Goal: Task Accomplishment & Management: Manage account settings

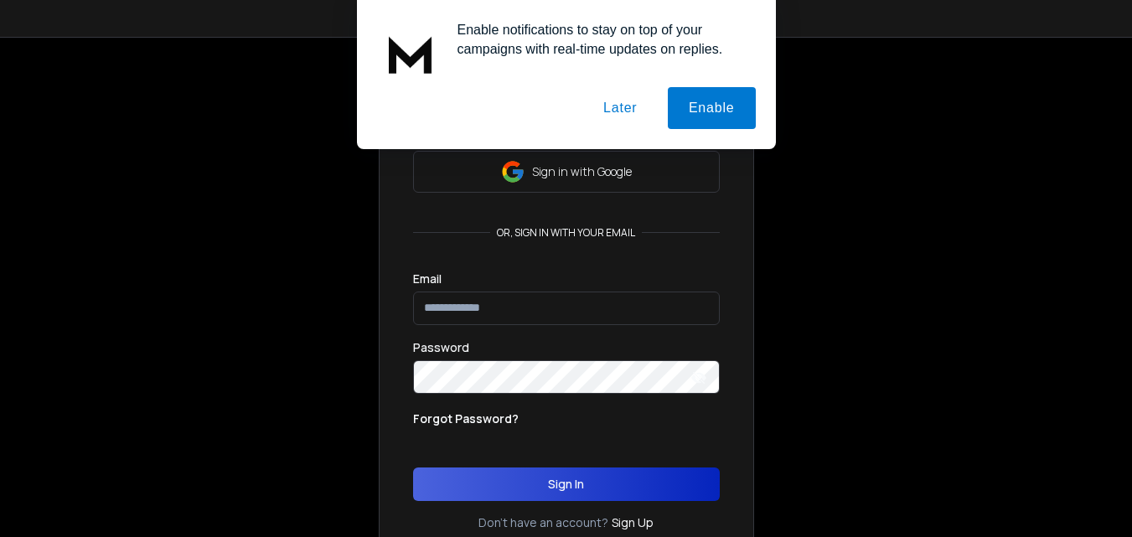
click at [634, 109] on button "Later" at bounding box center [619, 108] width 75 height 42
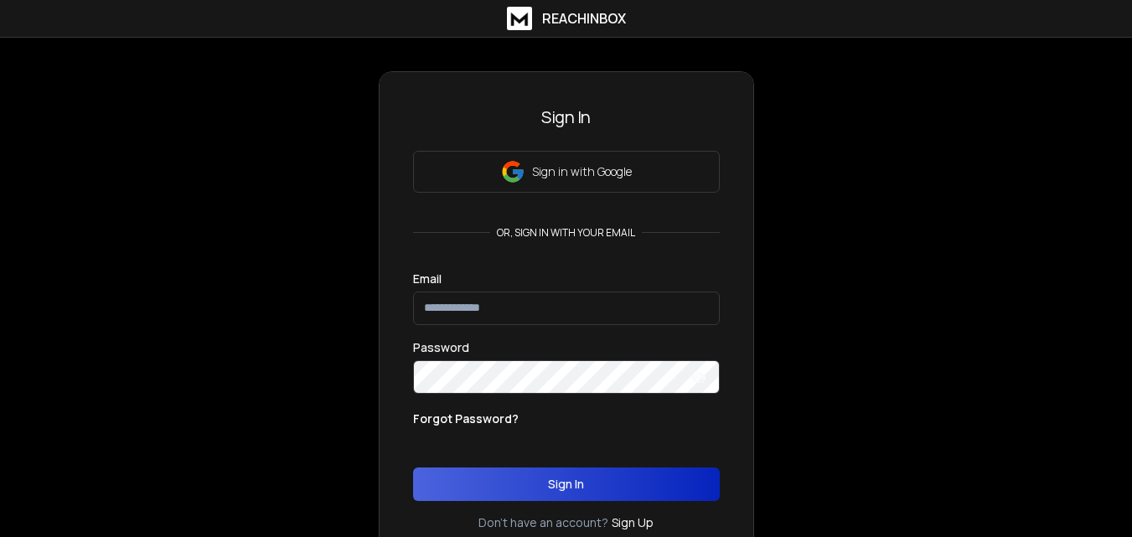
click at [509, 294] on input "email" at bounding box center [566, 309] width 307 height 34
paste input "**********"
type input "**********"
click at [413, 468] on button "Sign In" at bounding box center [566, 485] width 307 height 34
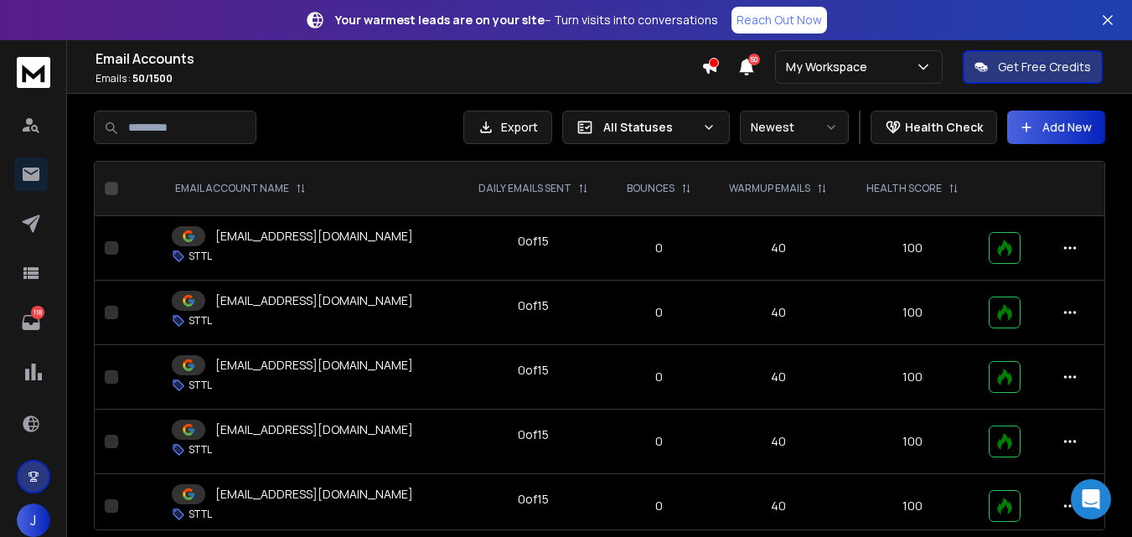
click at [1051, 127] on button "Add New" at bounding box center [1056, 128] width 98 height 34
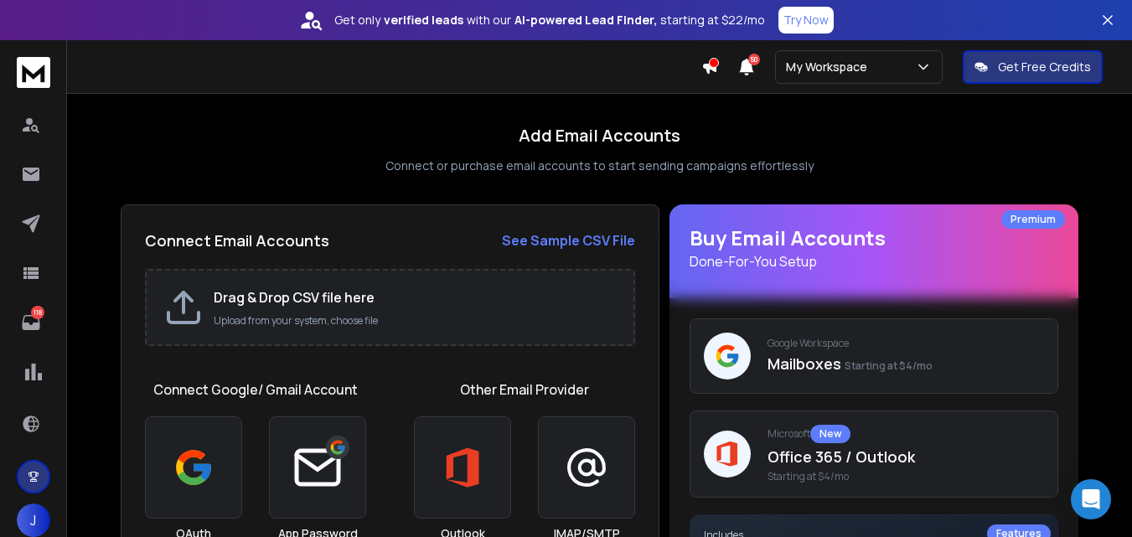
click at [202, 474] on icon at bounding box center [194, 467] width 42 height 50
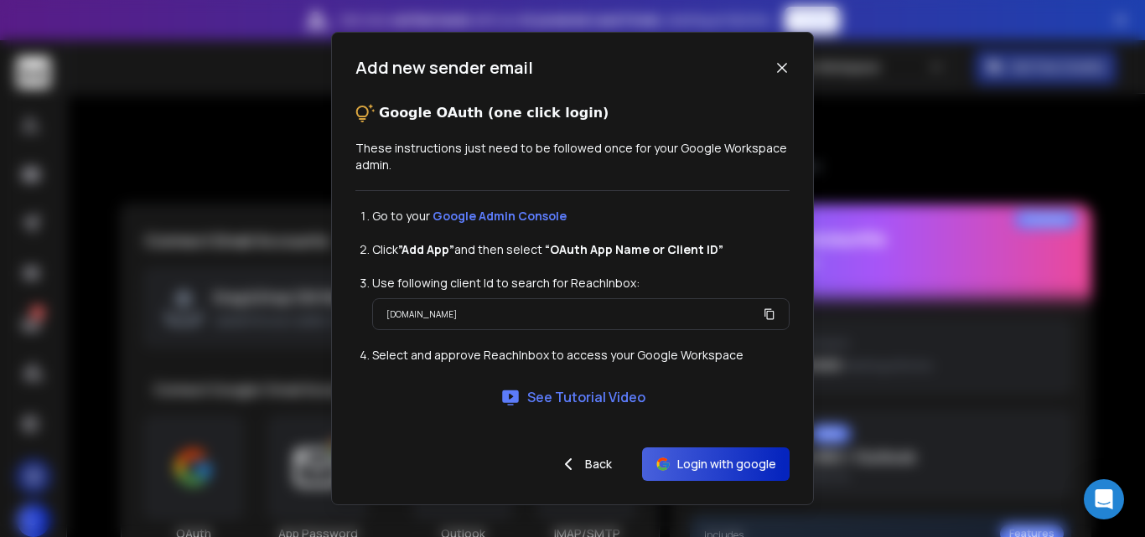
click at [729, 463] on button "Login with google" at bounding box center [715, 465] width 147 height 34
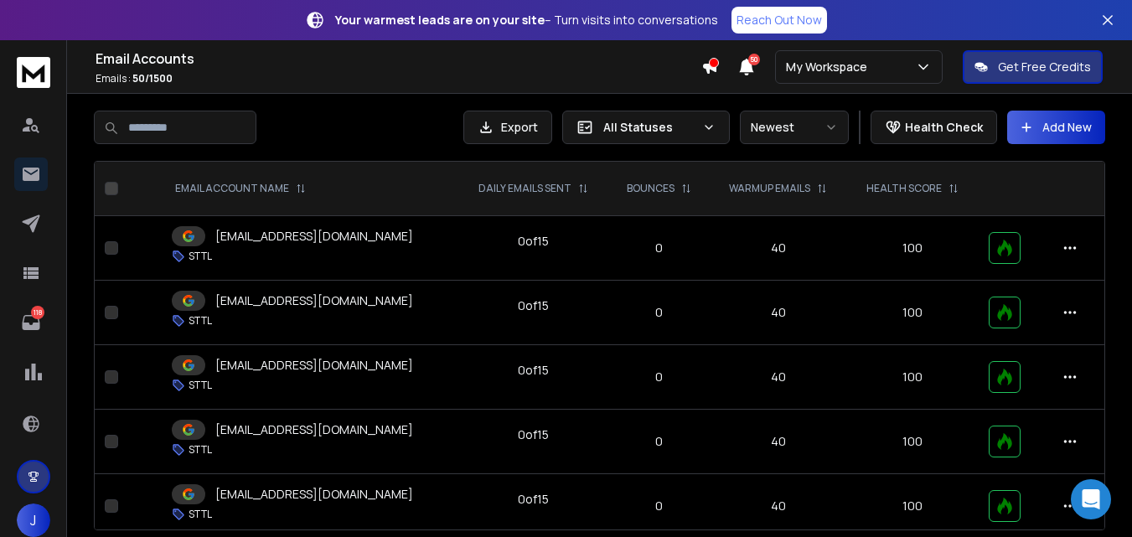
click at [1046, 134] on button "Add New" at bounding box center [1056, 128] width 98 height 34
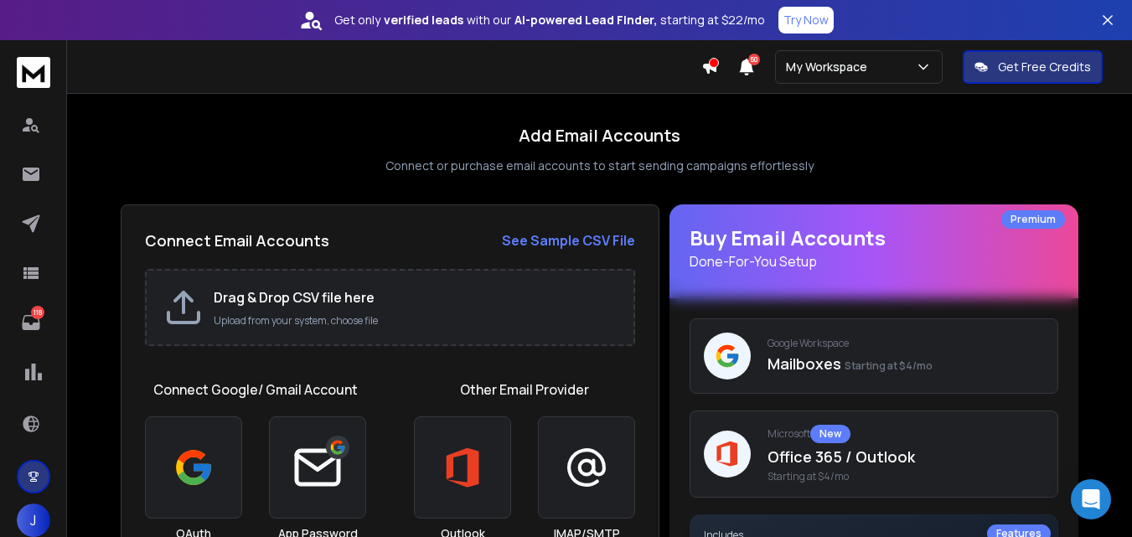
click at [1040, 132] on div "Add Email Accounts Connect or purchase email accounts to start sending campaign…" at bounding box center [599, 149] width 1065 height 50
click at [196, 463] on icon at bounding box center [194, 467] width 42 height 50
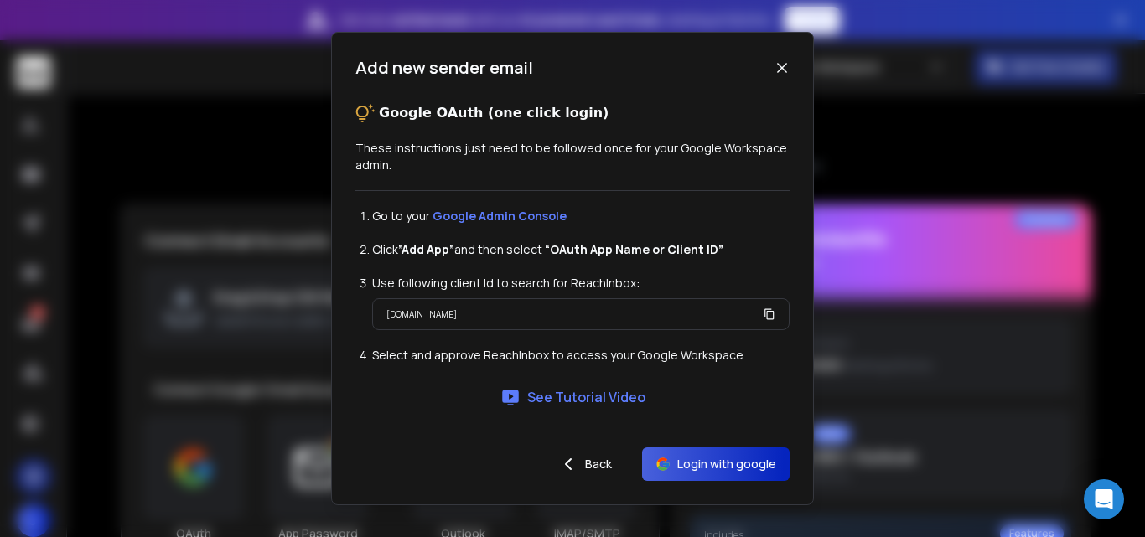
click at [675, 466] on button "Login with google" at bounding box center [715, 465] width 147 height 34
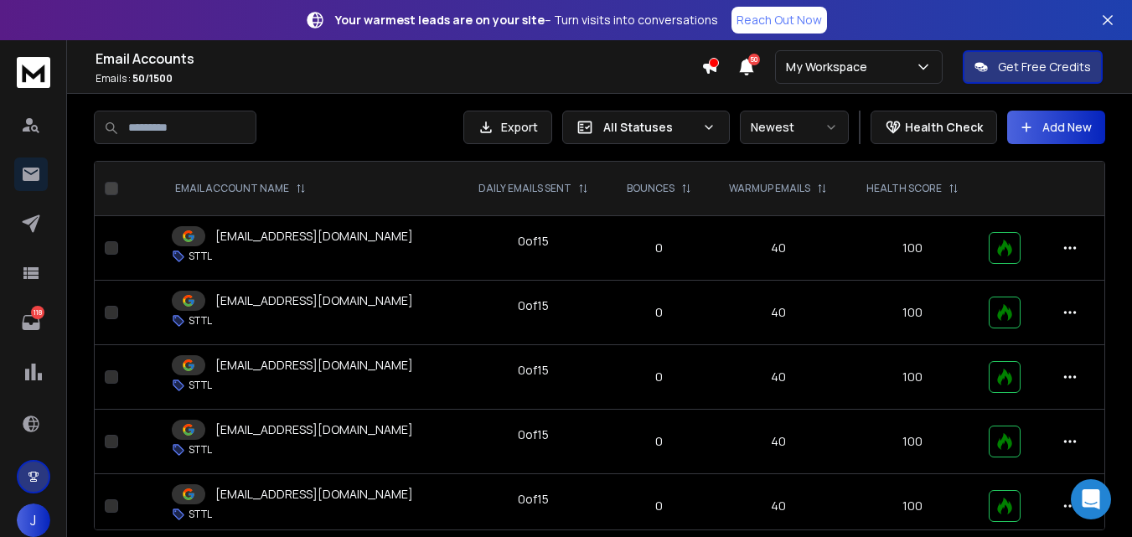
click at [1059, 131] on button "Add New" at bounding box center [1056, 128] width 98 height 34
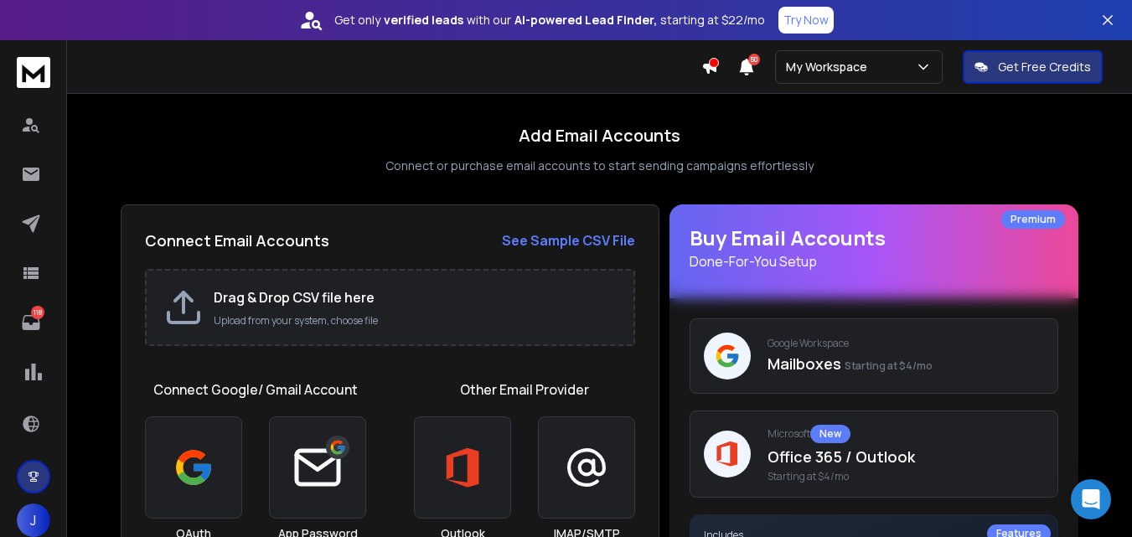
click at [220, 491] on div at bounding box center [193, 468] width 97 height 102
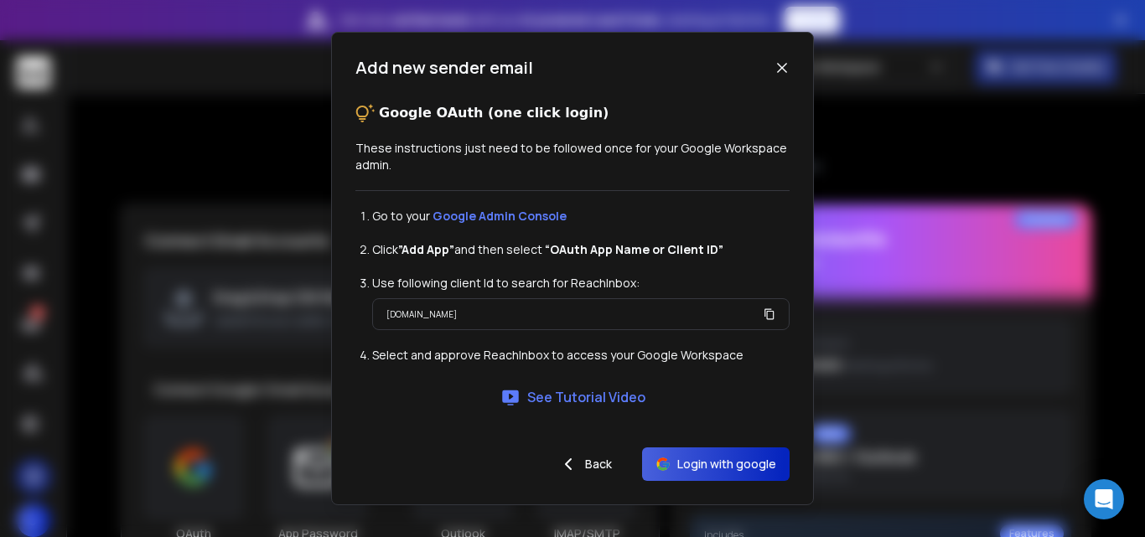
click at [746, 467] on button "Login with google" at bounding box center [715, 465] width 147 height 34
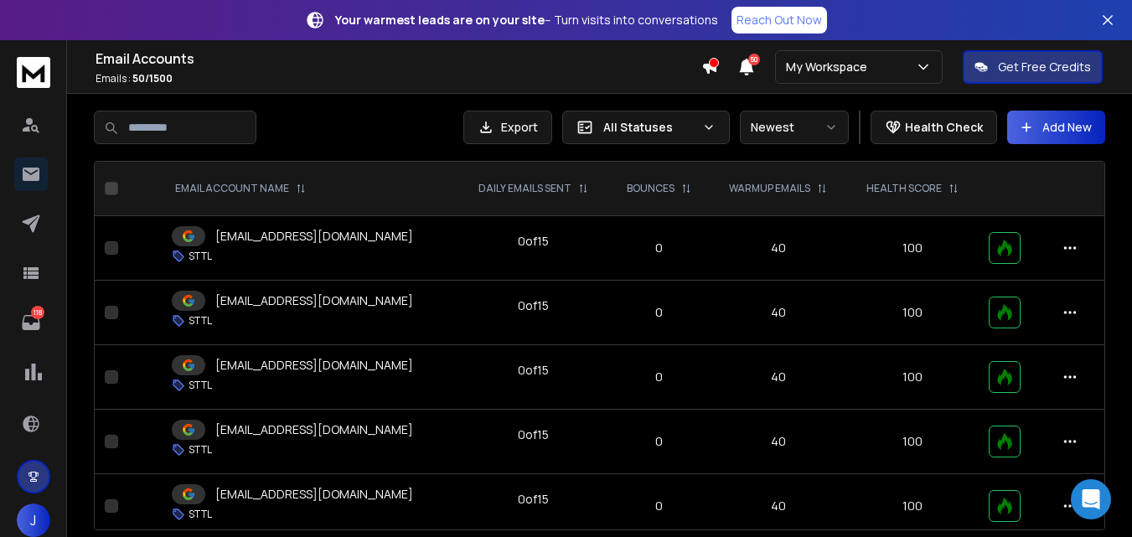
click at [1057, 120] on button "Add New" at bounding box center [1056, 128] width 98 height 34
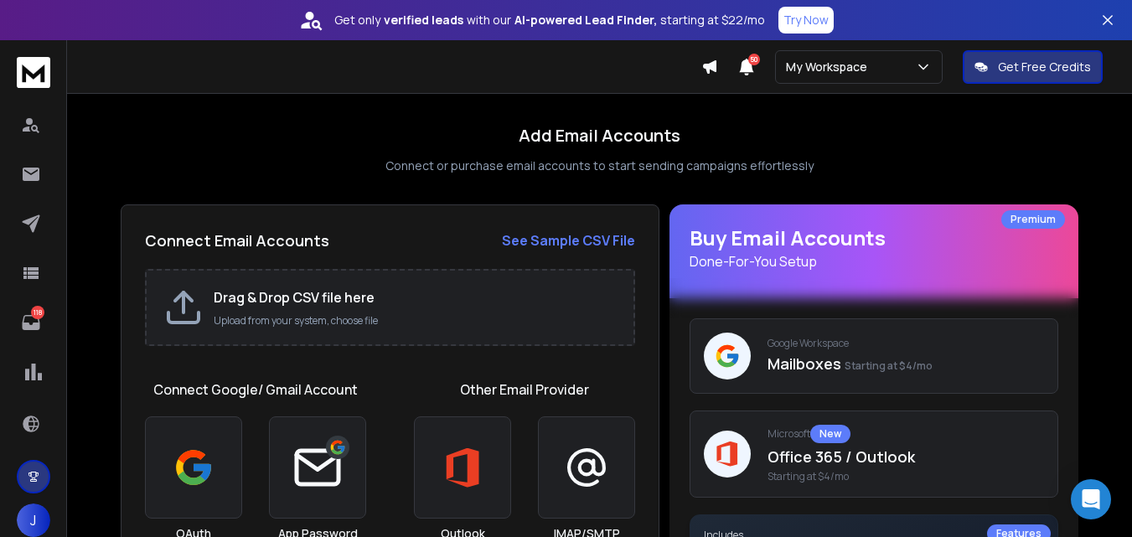
click at [210, 448] on icon at bounding box center [194, 467] width 42 height 50
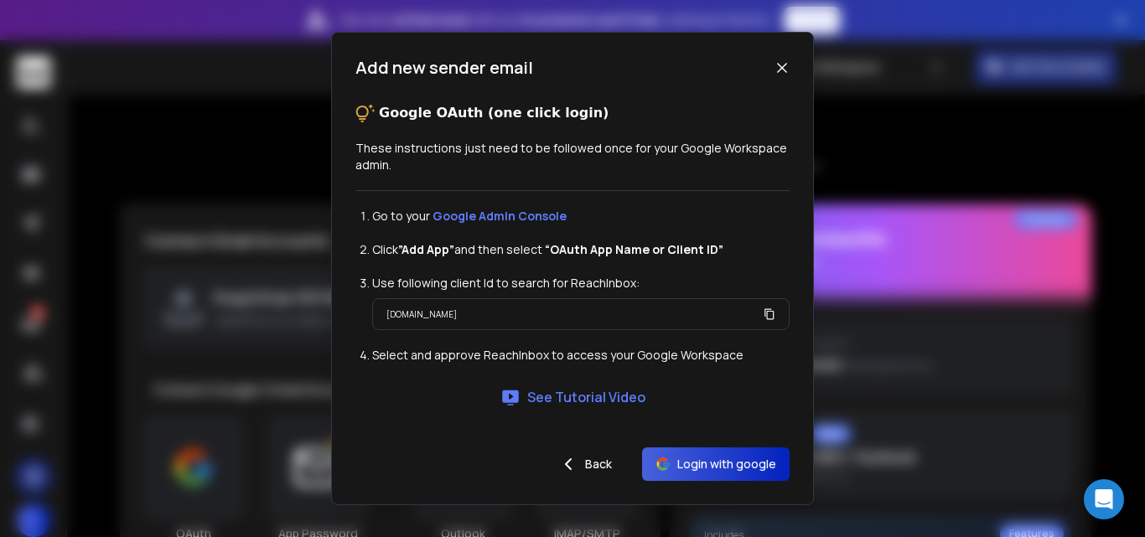
click at [675, 449] on button "Login with google" at bounding box center [715, 465] width 147 height 34
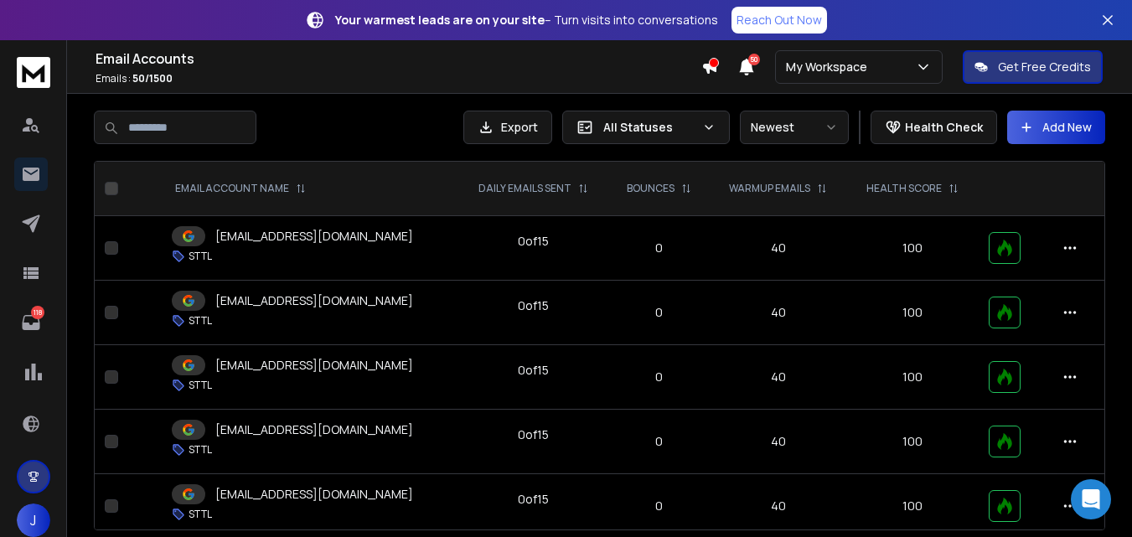
click at [1061, 132] on button "Add New" at bounding box center [1056, 128] width 98 height 34
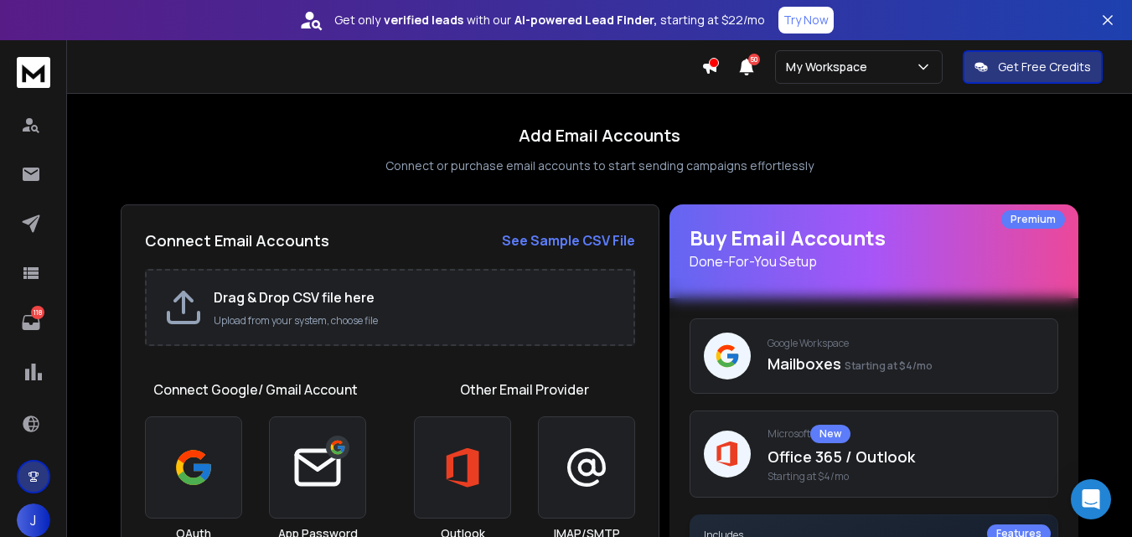
click at [188, 471] on icon at bounding box center [194, 467] width 42 height 50
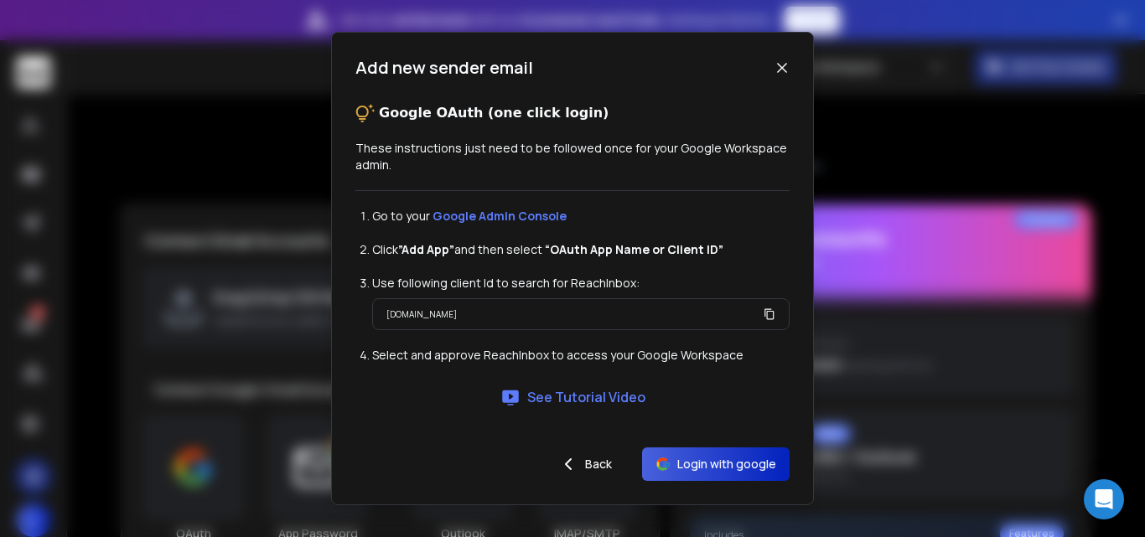
click at [709, 478] on button "Login with google" at bounding box center [715, 465] width 147 height 34
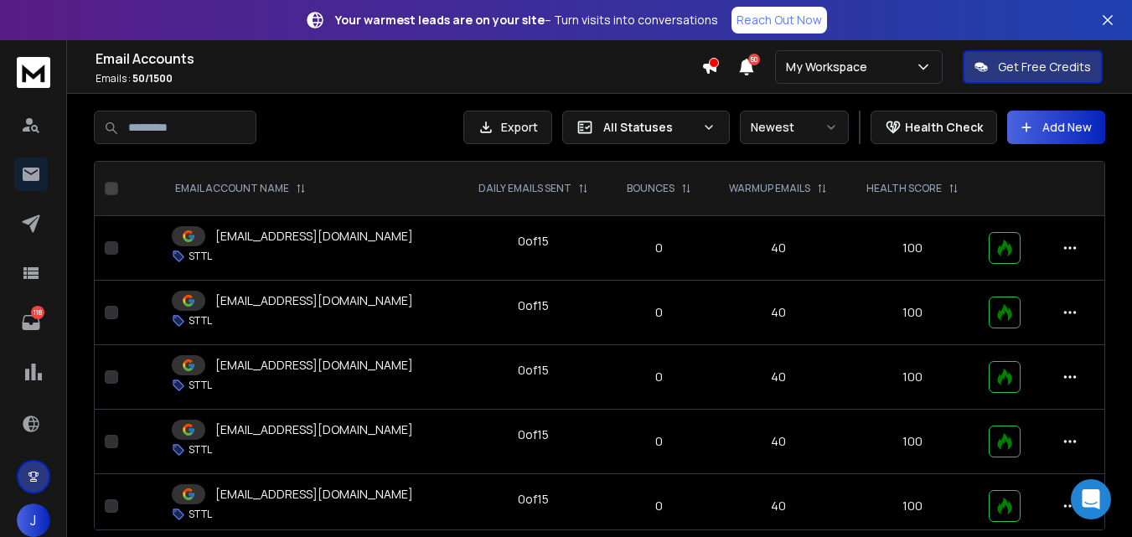
click at [1055, 128] on button "Add New" at bounding box center [1056, 128] width 98 height 34
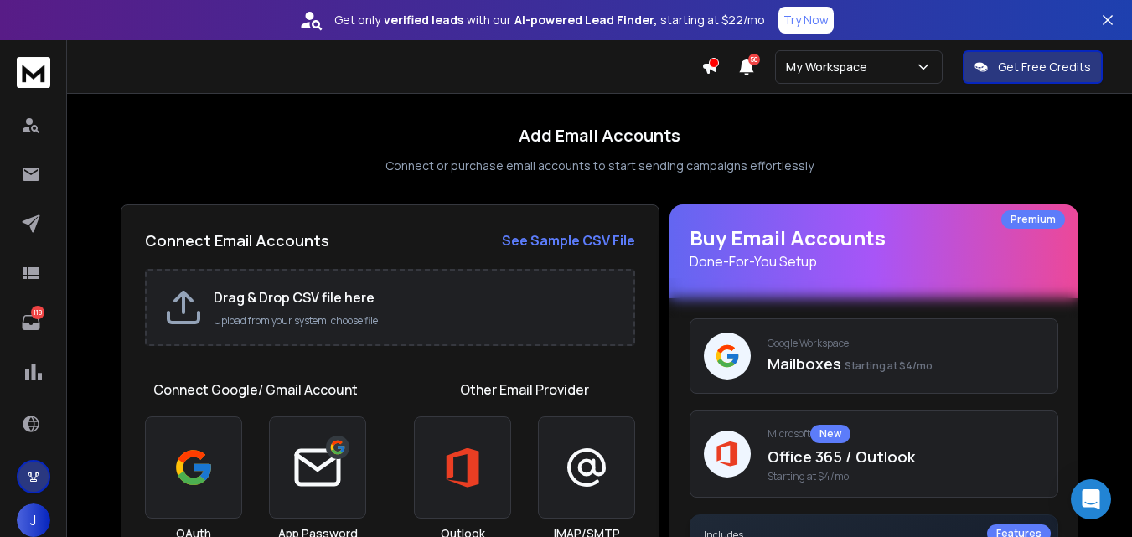
click at [215, 475] on div at bounding box center [193, 468] width 97 height 102
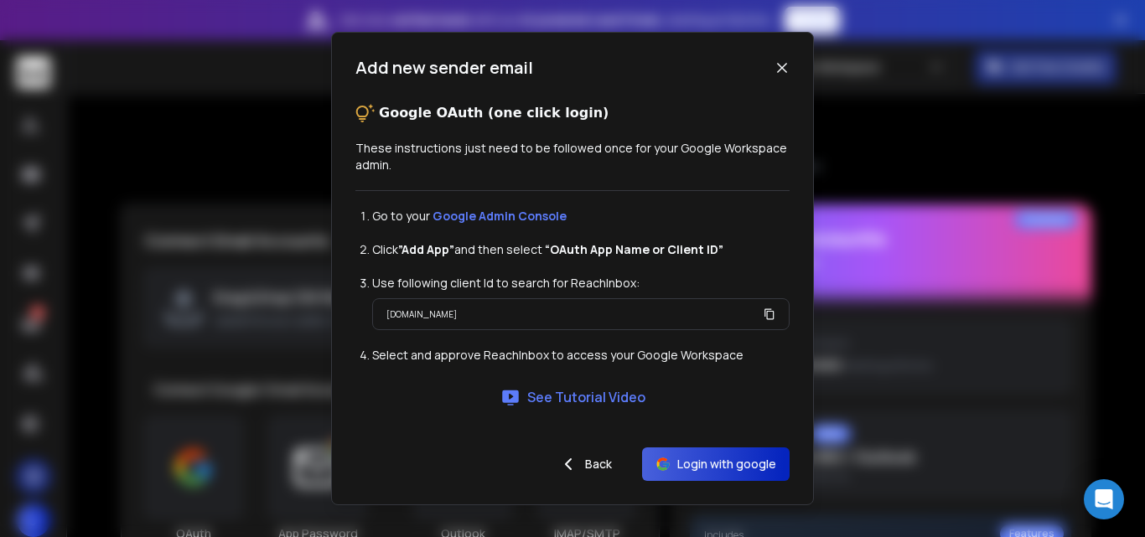
click at [665, 449] on button "Login with google" at bounding box center [715, 465] width 147 height 34
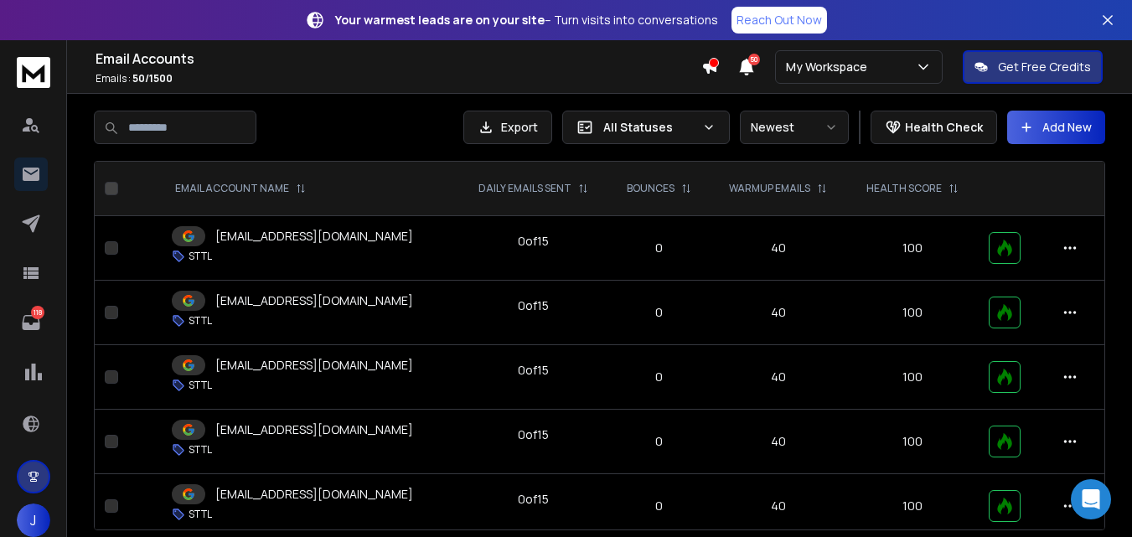
click at [1069, 127] on button "Add New" at bounding box center [1056, 128] width 98 height 34
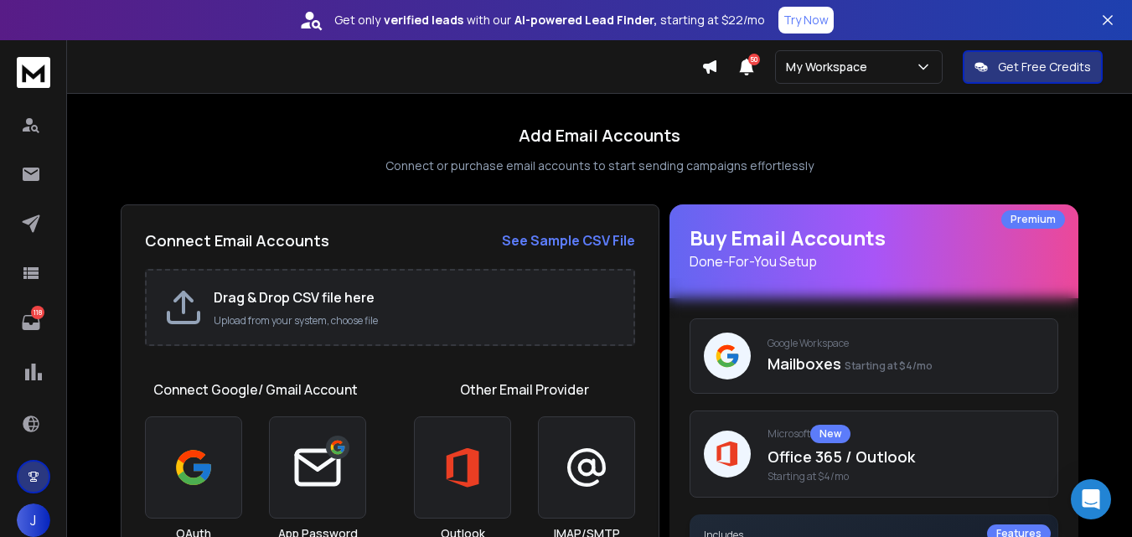
click at [204, 454] on icon at bounding box center [193, 456] width 28 height 13
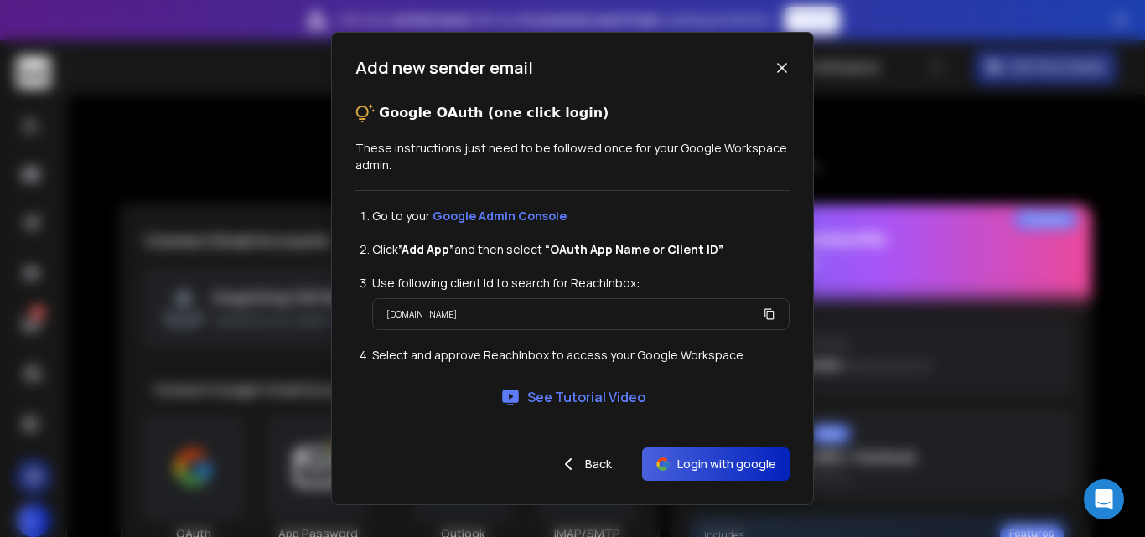
click at [701, 464] on button "Login with google" at bounding box center [715, 465] width 147 height 34
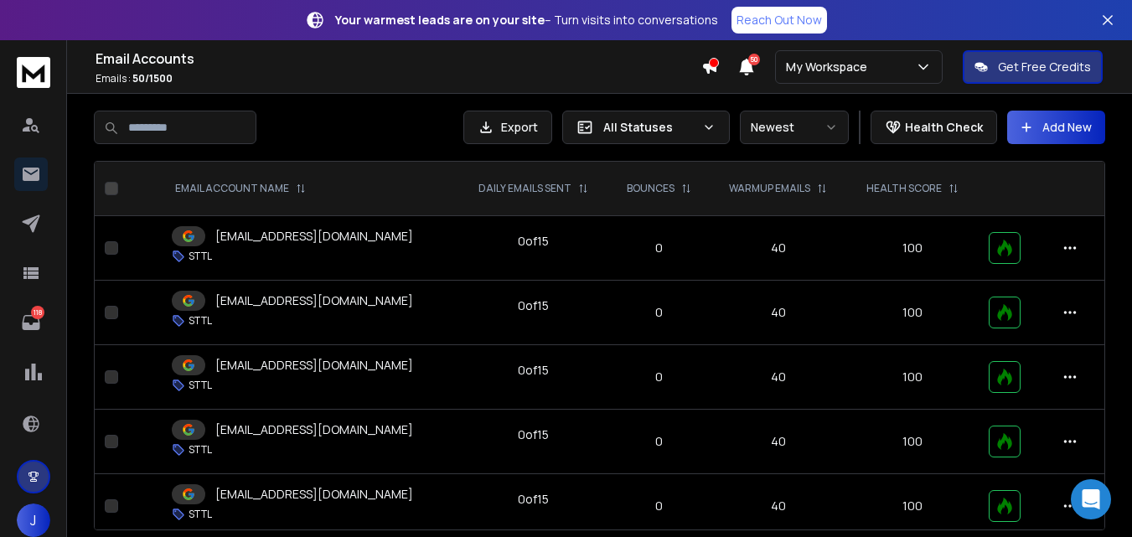
click at [1064, 128] on button "Add New" at bounding box center [1056, 128] width 98 height 34
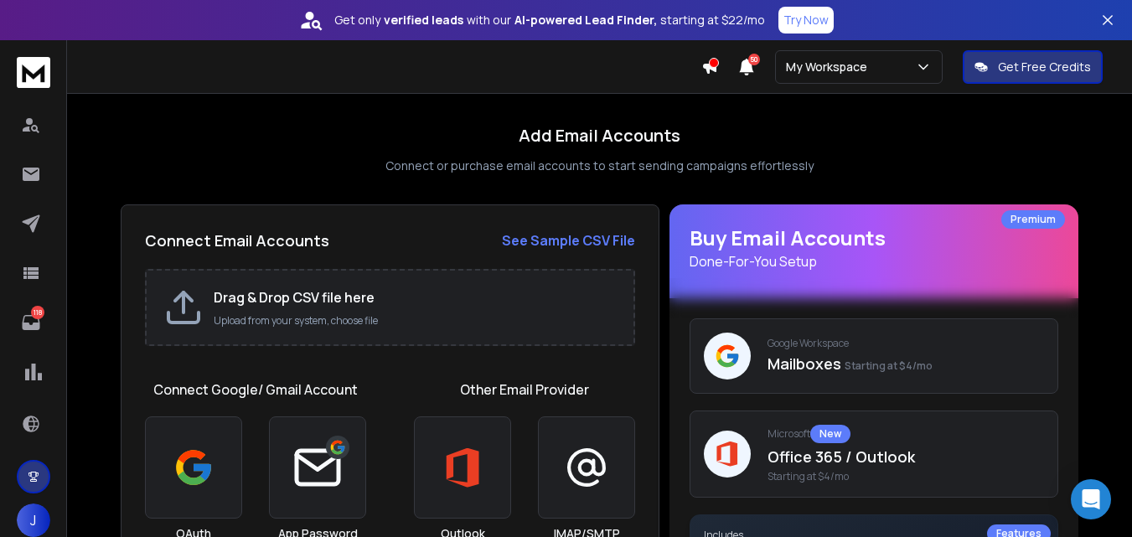
click at [207, 455] on icon at bounding box center [194, 467] width 42 height 50
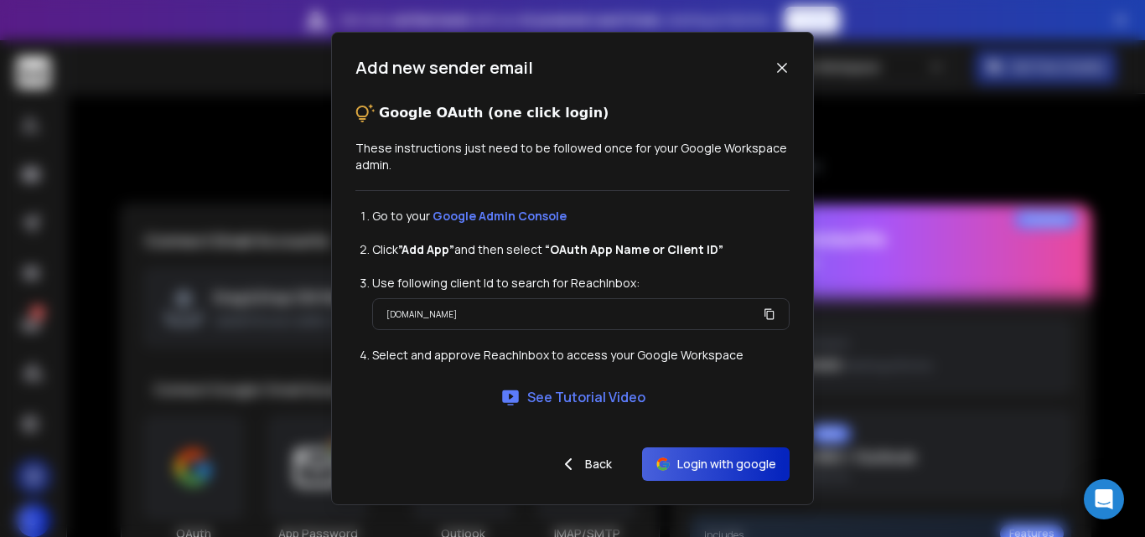
click at [682, 459] on button "Login with google" at bounding box center [715, 465] width 147 height 34
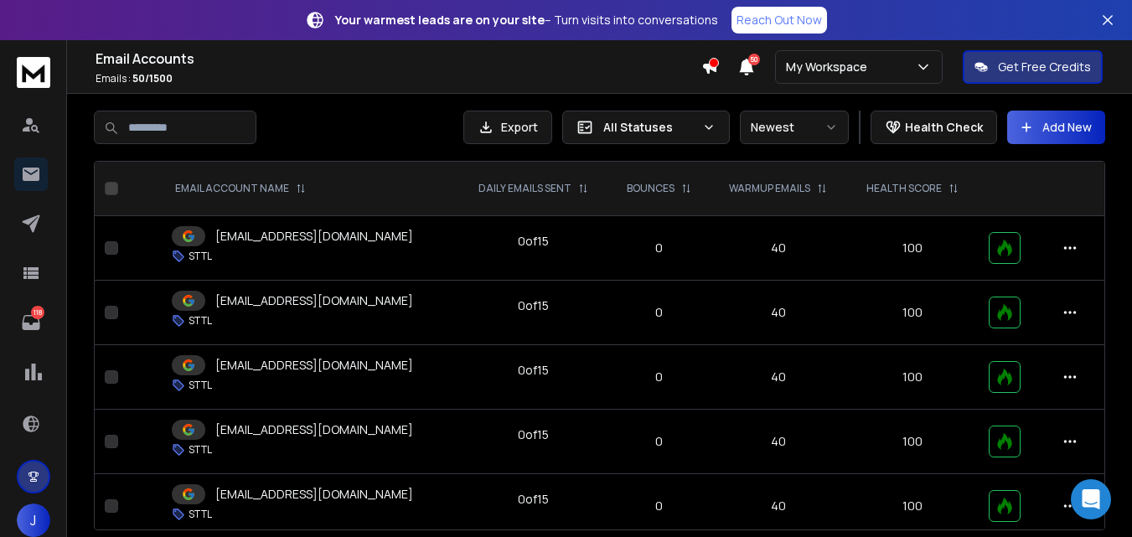
click at [1075, 130] on button "Add New" at bounding box center [1056, 128] width 98 height 34
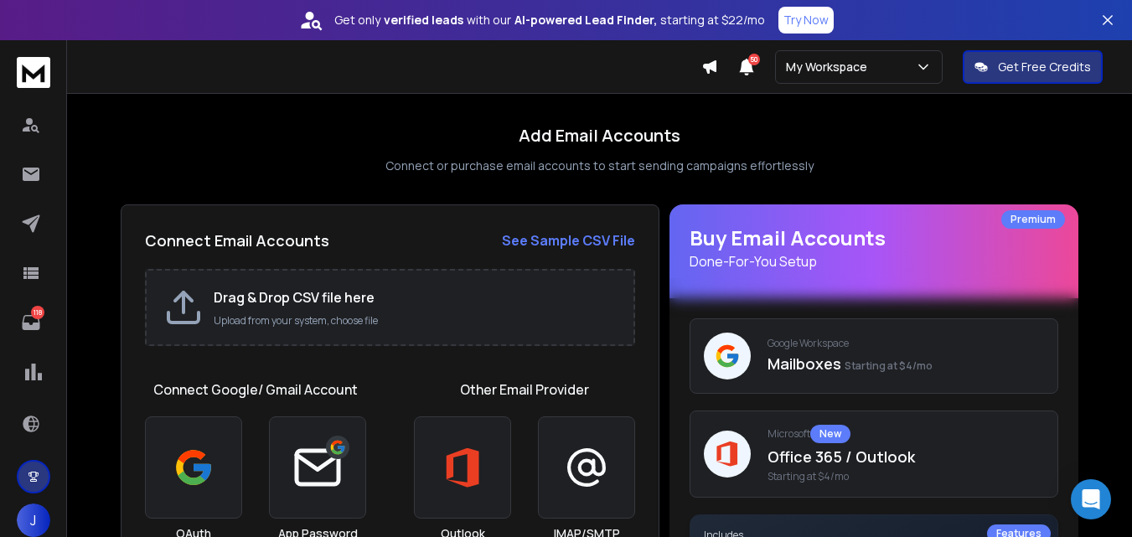
click at [194, 463] on icon at bounding box center [194, 467] width 42 height 50
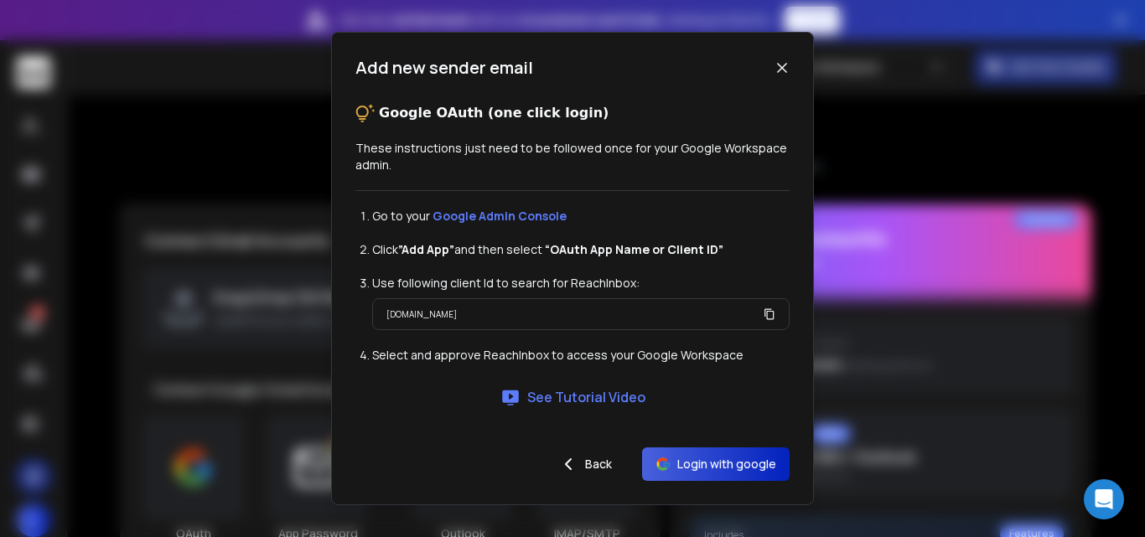
click at [705, 462] on button "Login with google" at bounding box center [715, 465] width 147 height 34
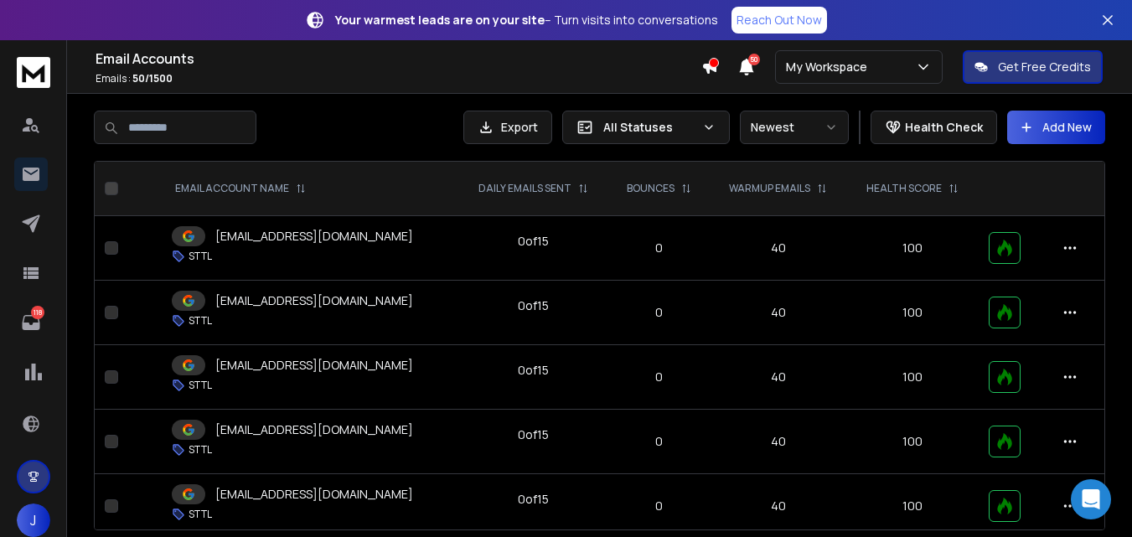
click at [1044, 127] on button "Add New" at bounding box center [1056, 128] width 98 height 34
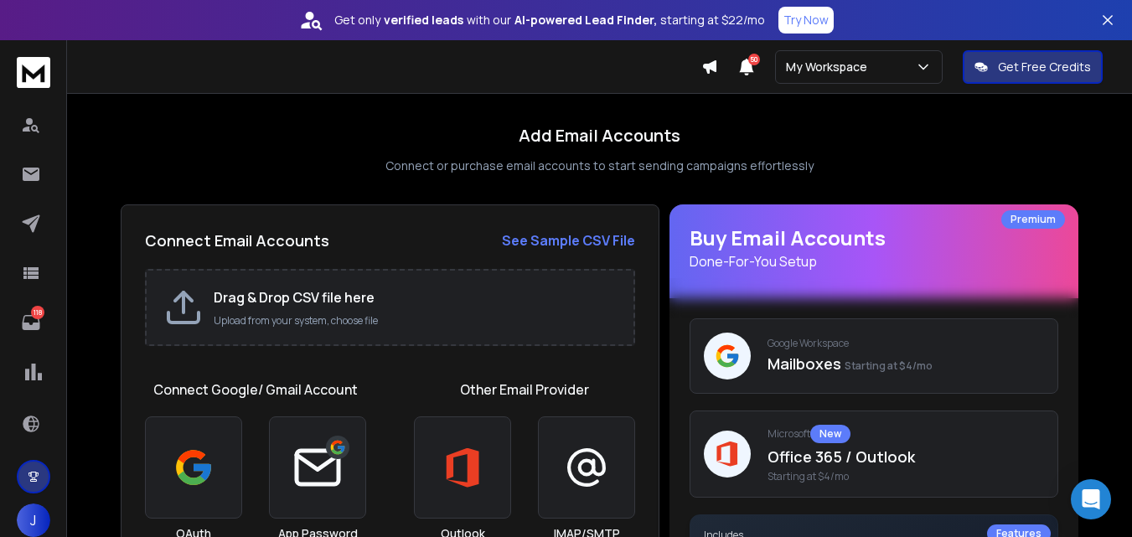
click at [194, 447] on icon at bounding box center [194, 467] width 42 height 50
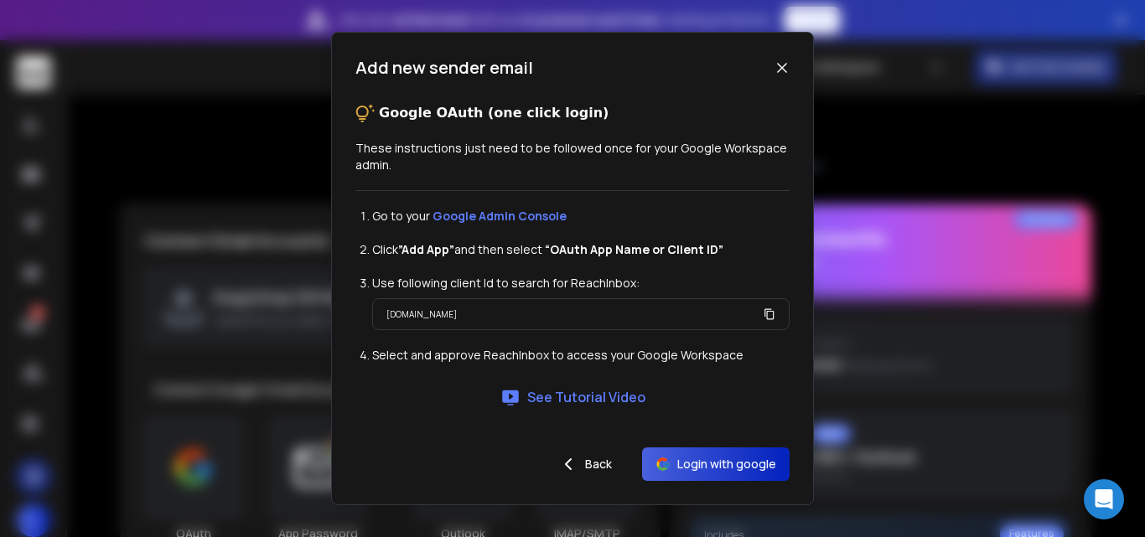
click at [695, 461] on button "Login with google" at bounding box center [715, 465] width 147 height 34
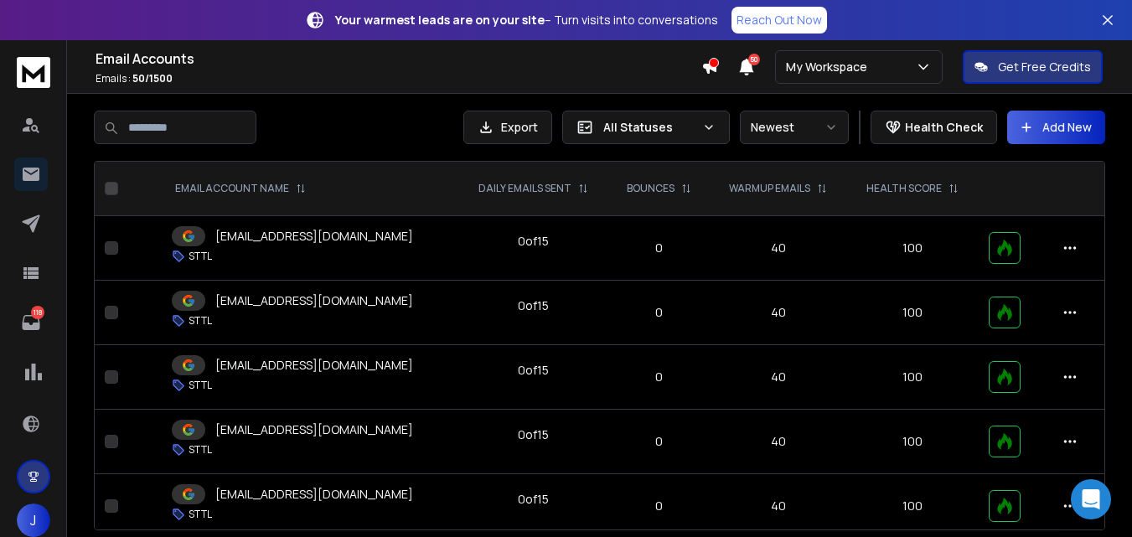
click at [1064, 134] on button "Add New" at bounding box center [1056, 128] width 98 height 34
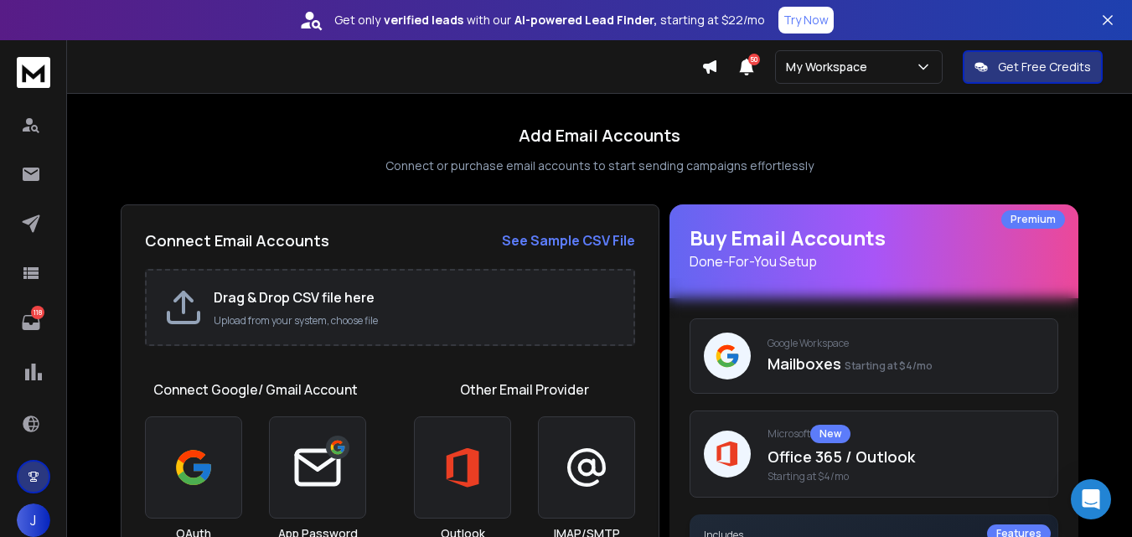
click at [186, 463] on icon at bounding box center [194, 467] width 42 height 50
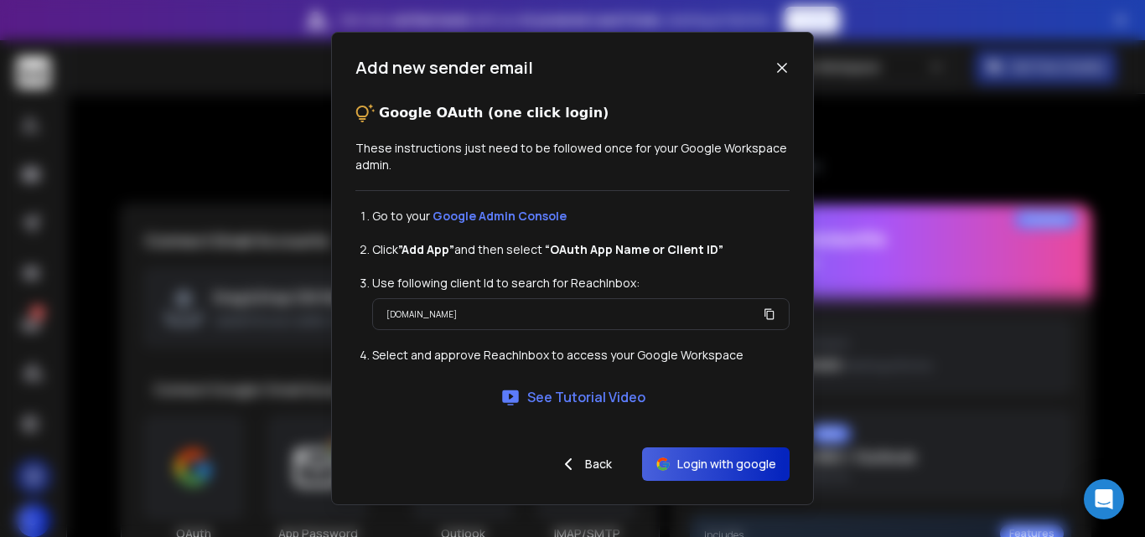
click at [728, 471] on button "Login with google" at bounding box center [715, 465] width 147 height 34
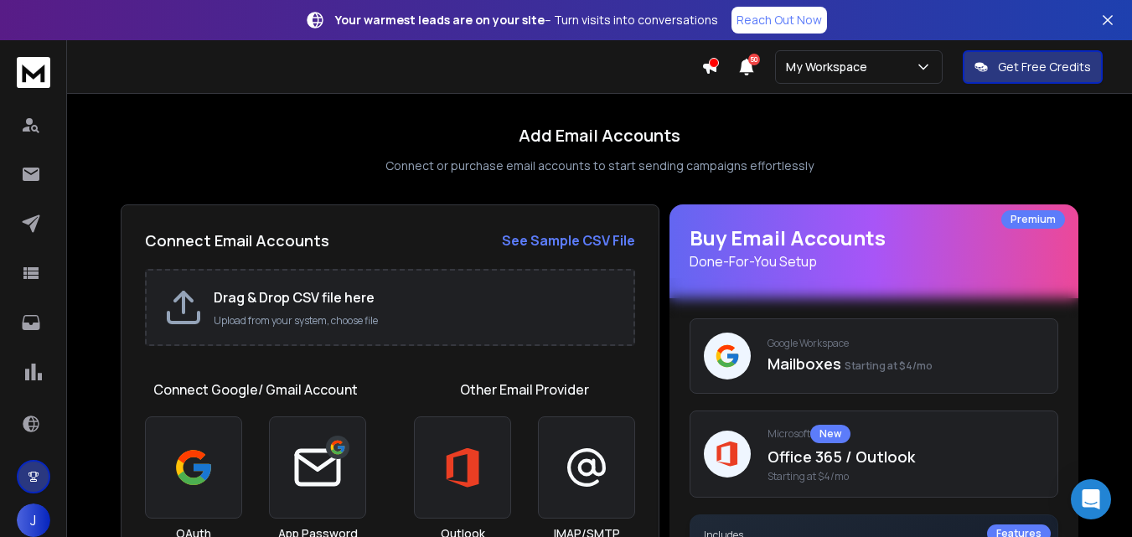
click at [181, 498] on div at bounding box center [193, 468] width 97 height 102
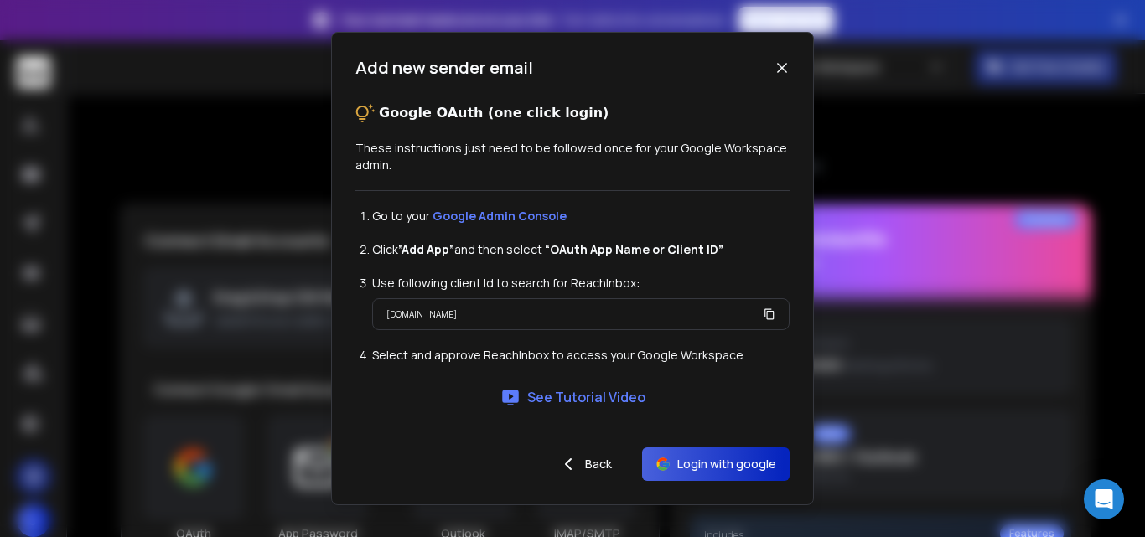
click at [680, 464] on button "Login with google" at bounding box center [715, 465] width 147 height 34
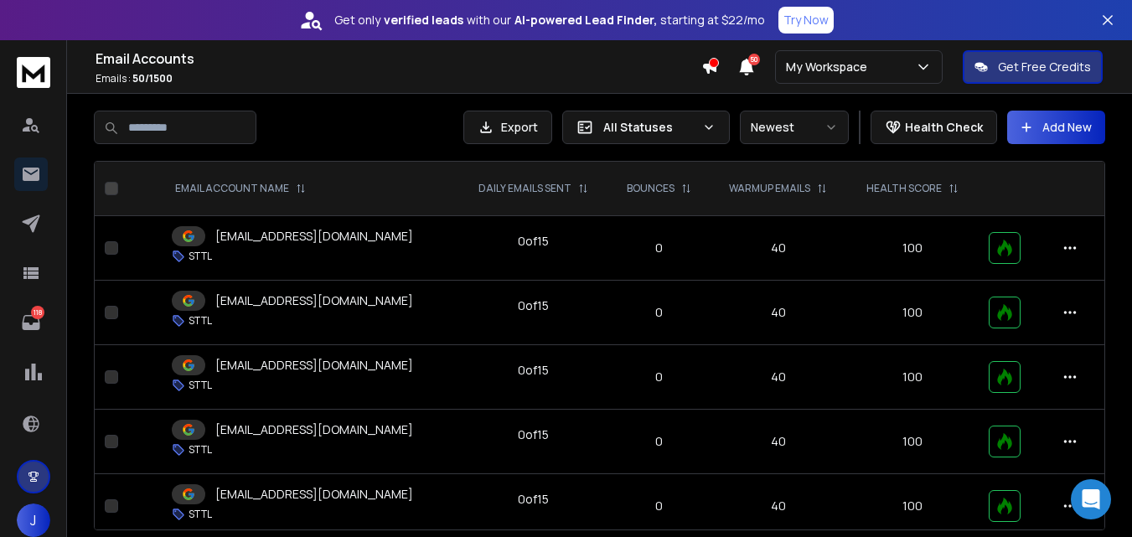
click at [1058, 120] on button "Add New" at bounding box center [1056, 128] width 98 height 34
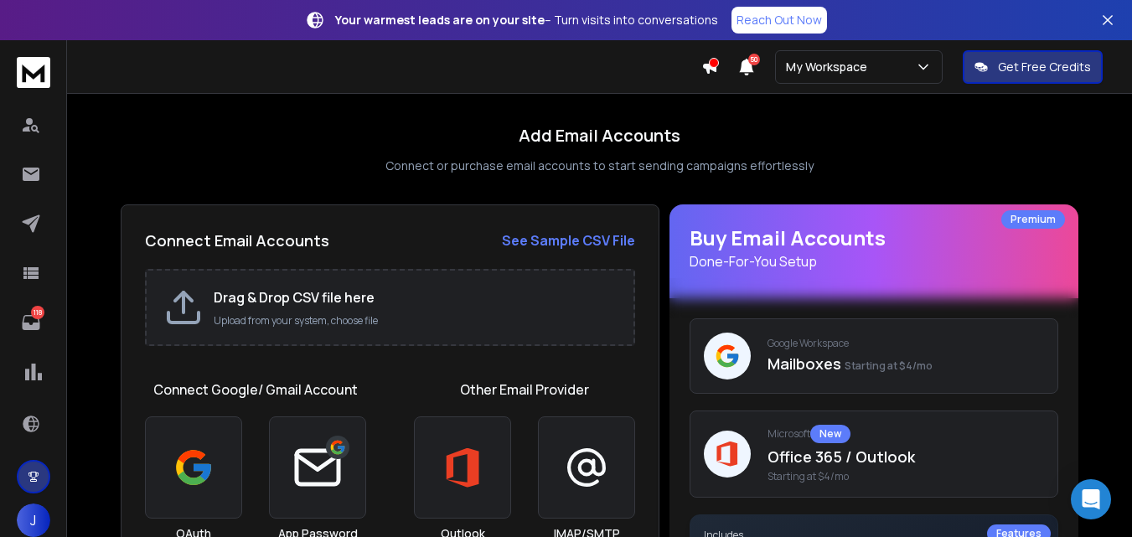
click at [214, 464] on icon at bounding box center [194, 467] width 42 height 50
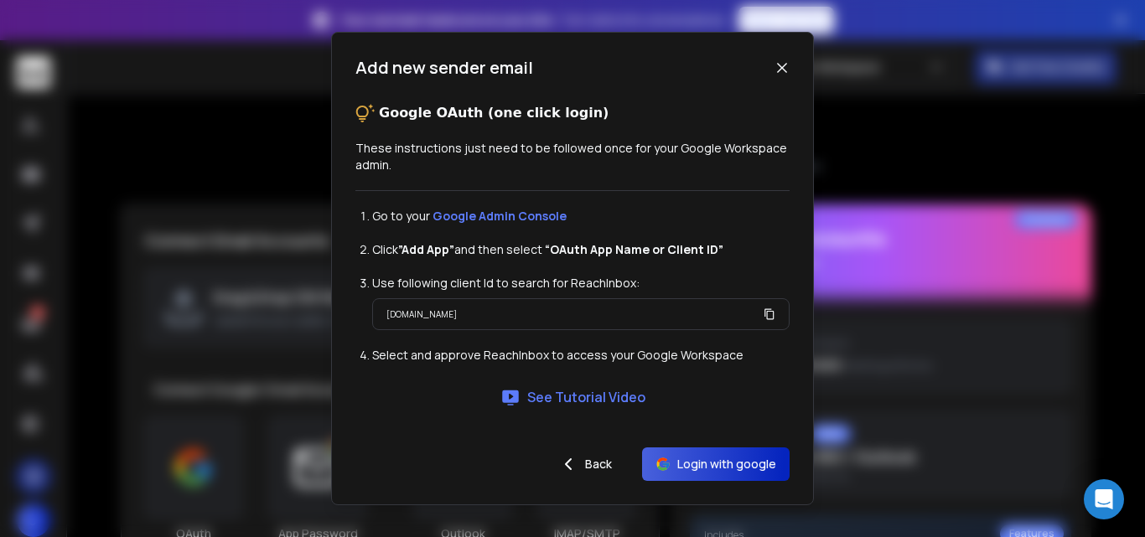
click at [711, 474] on button "Login with google" at bounding box center [715, 465] width 147 height 34
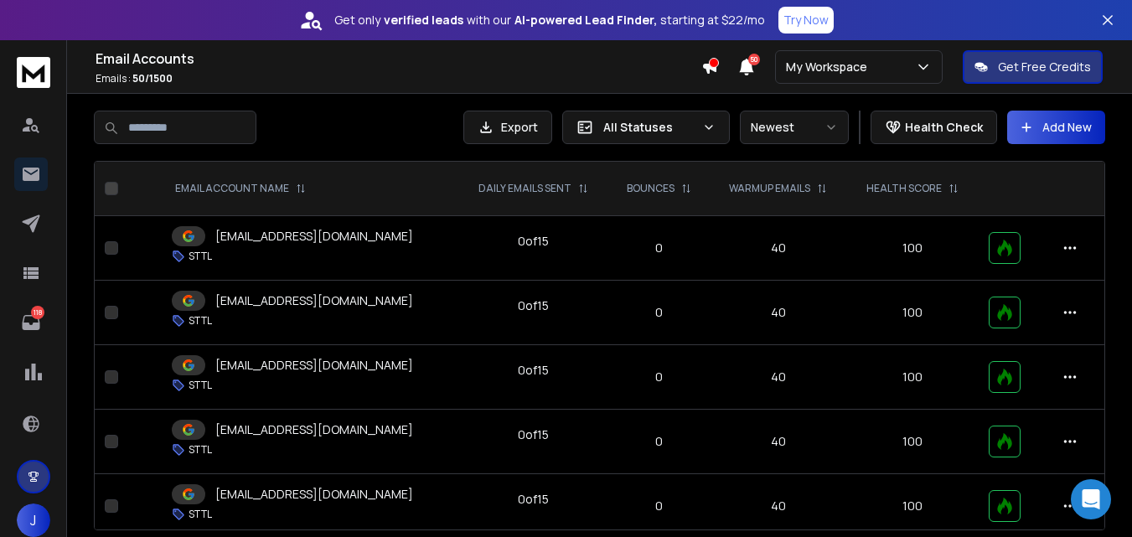
click at [1064, 125] on button "Add New" at bounding box center [1056, 128] width 98 height 34
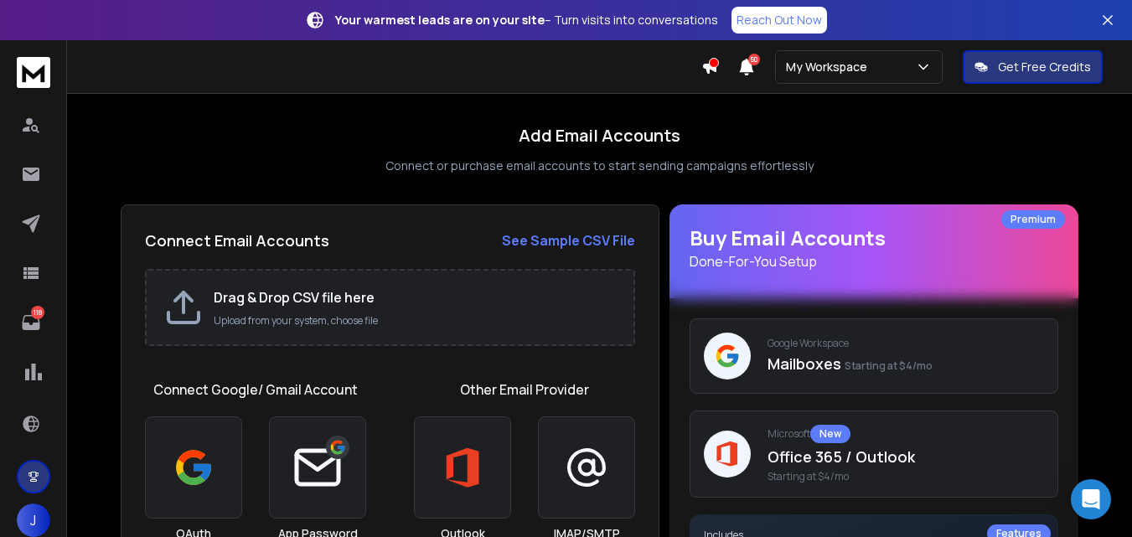
click at [194, 468] on icon at bounding box center [203, 472] width 18 height 17
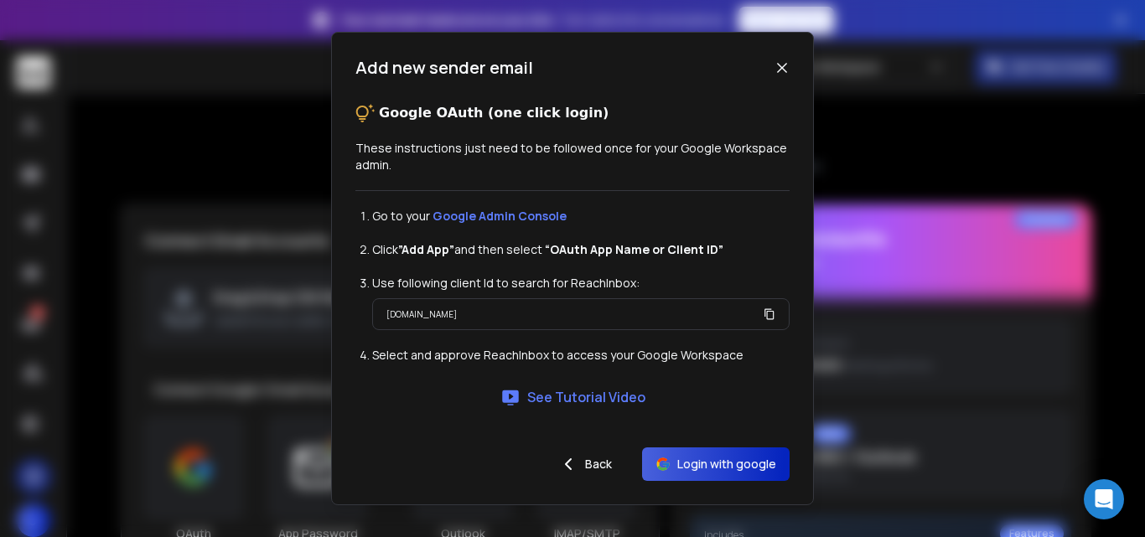
click at [655, 463] on button "Login with google" at bounding box center [715, 465] width 147 height 34
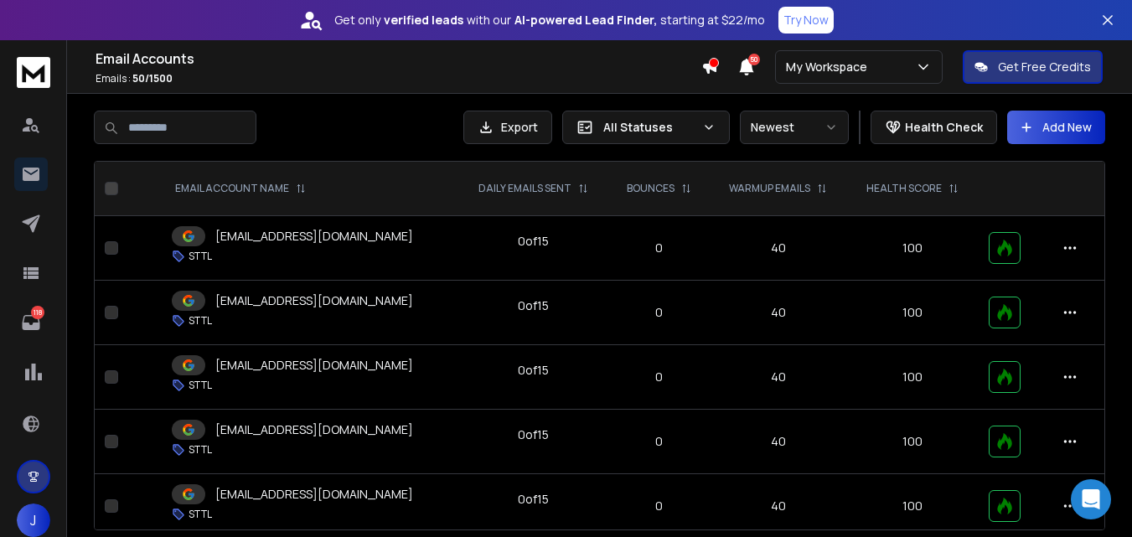
click at [1061, 129] on button "Add New" at bounding box center [1056, 128] width 98 height 34
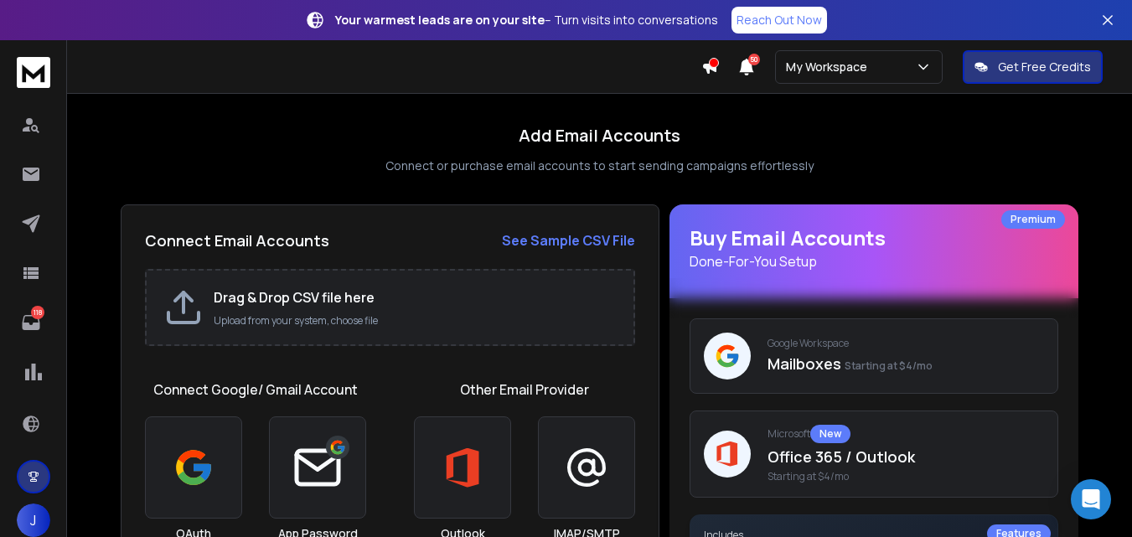
click at [206, 463] on icon at bounding box center [194, 467] width 42 height 50
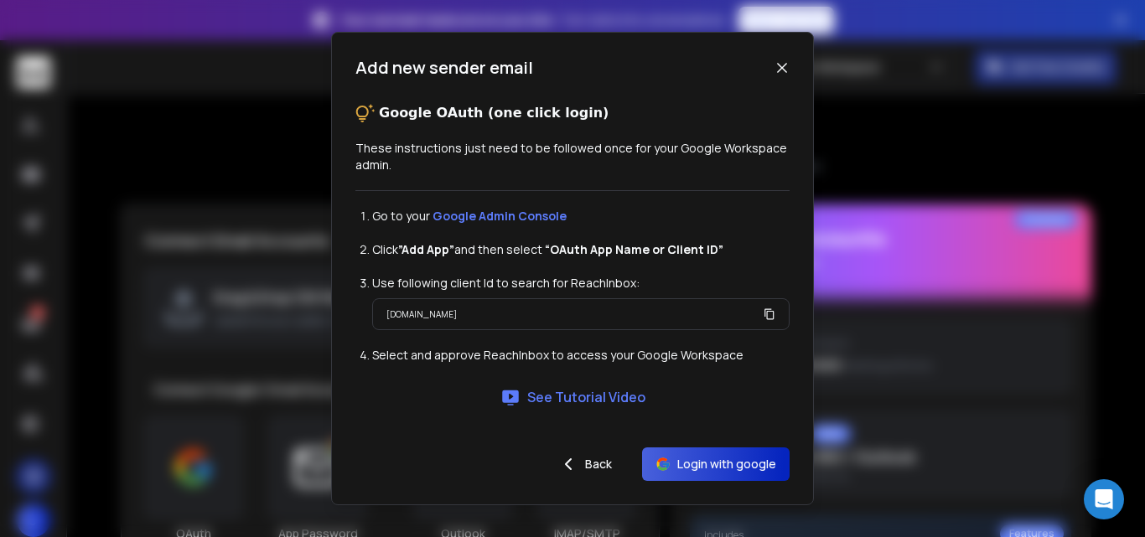
click at [717, 466] on button "Login with google" at bounding box center [715, 465] width 147 height 34
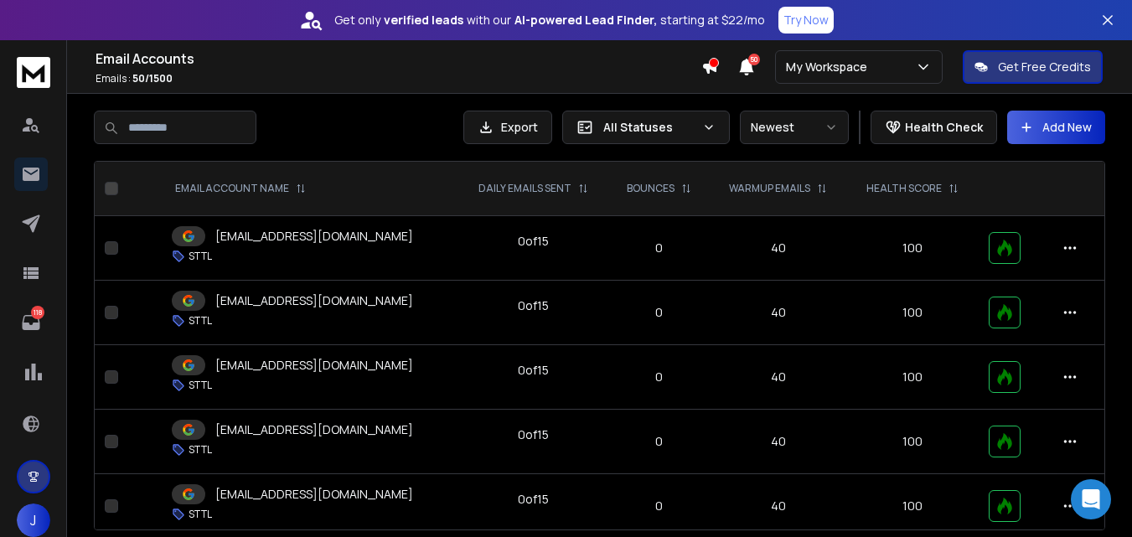
click at [1053, 140] on button "Add New" at bounding box center [1056, 128] width 98 height 34
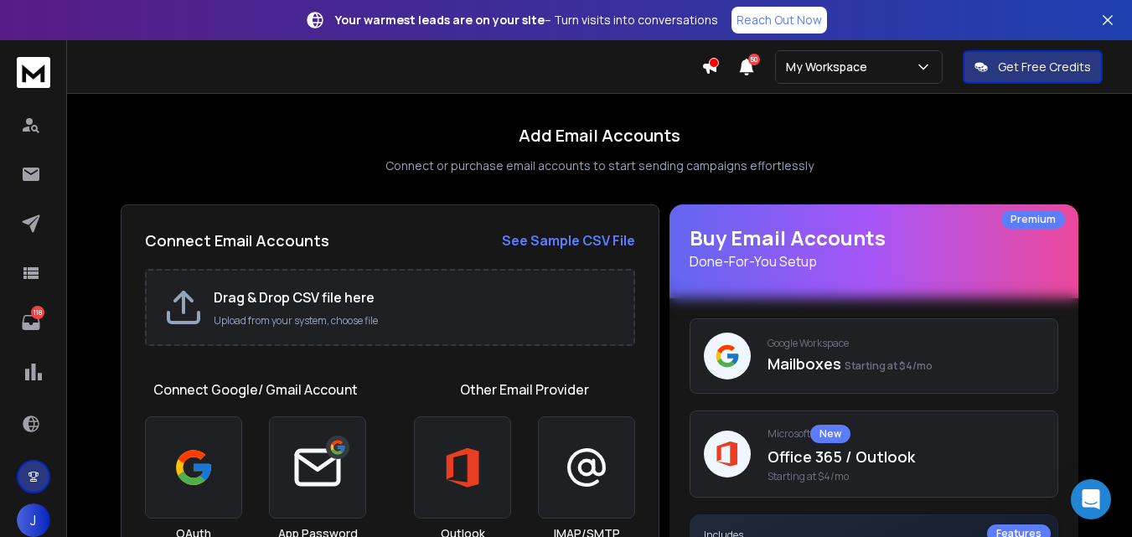
click at [221, 471] on div at bounding box center [193, 468] width 97 height 102
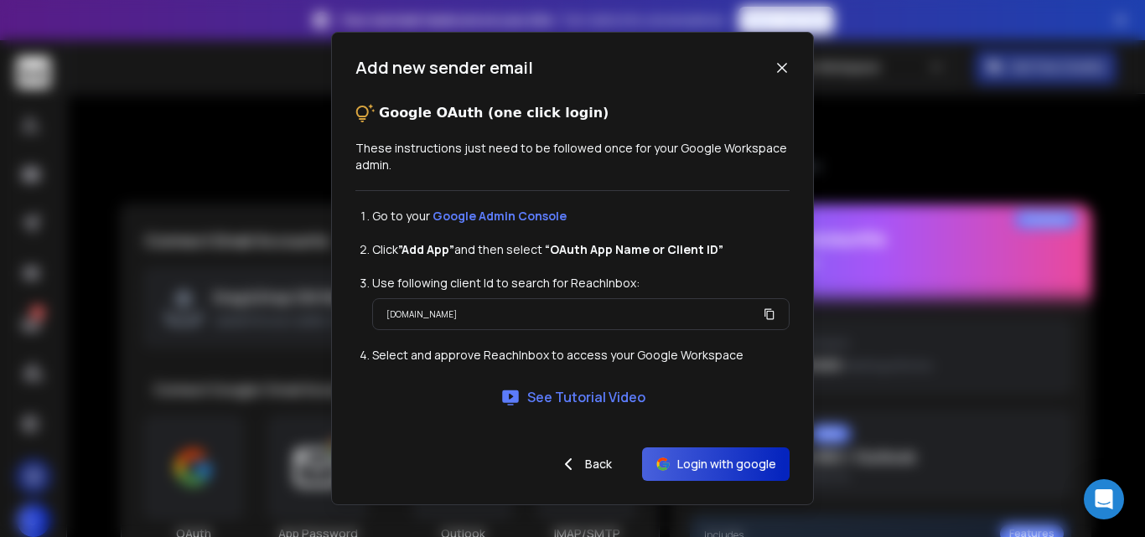
click at [687, 462] on button "Login with google" at bounding box center [715, 465] width 147 height 34
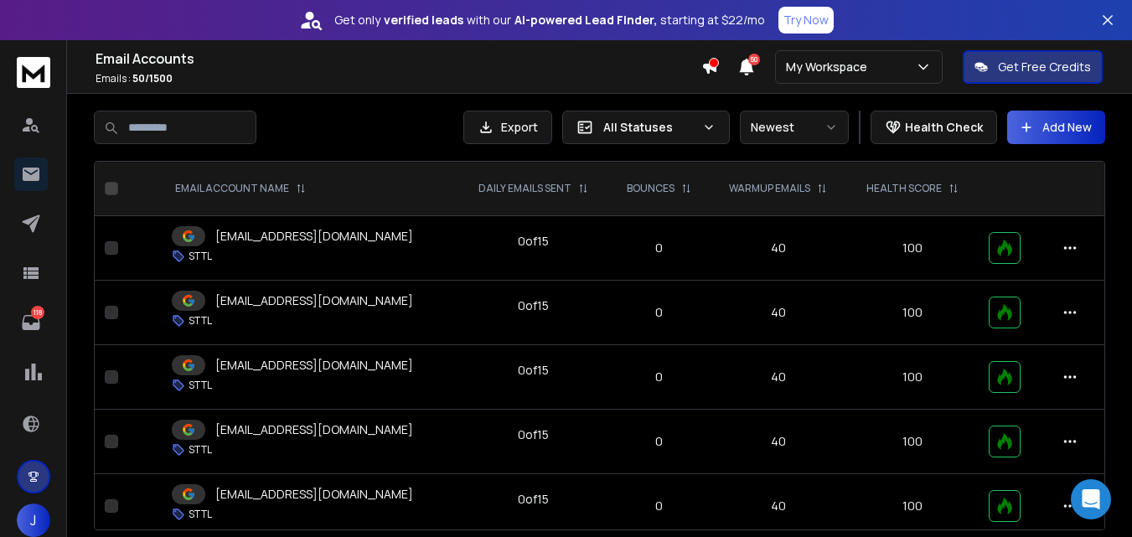
click at [1053, 126] on button "Add New" at bounding box center [1056, 128] width 98 height 34
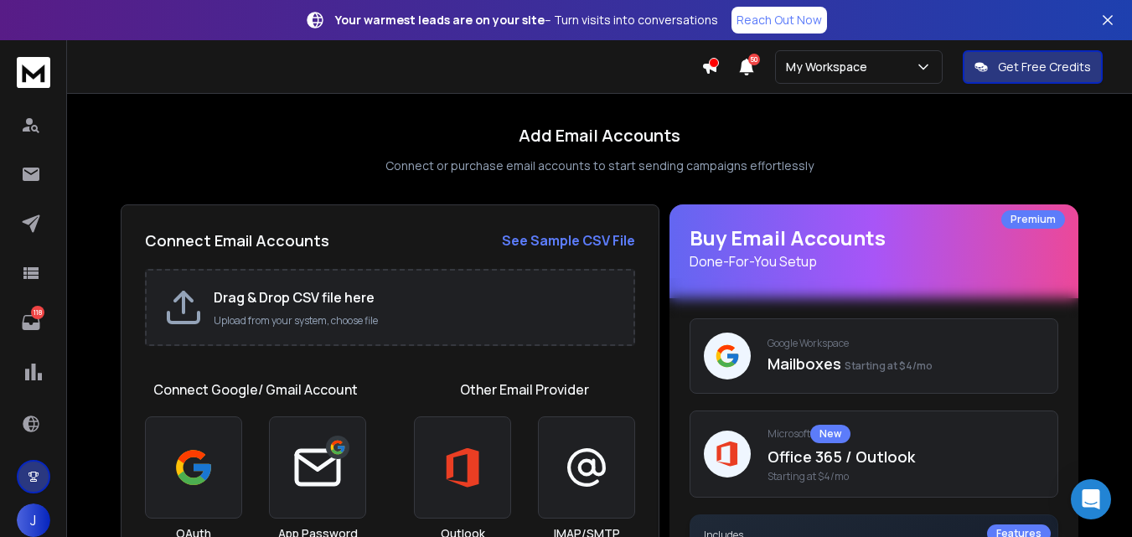
click at [179, 499] on div at bounding box center [193, 468] width 97 height 102
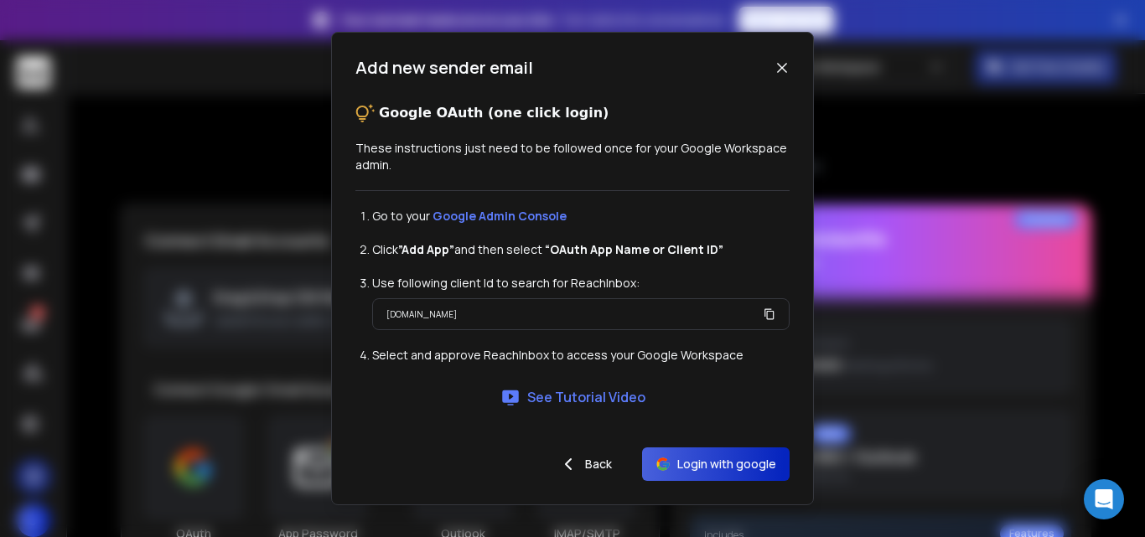
click at [701, 461] on button "Login with google" at bounding box center [715, 465] width 147 height 34
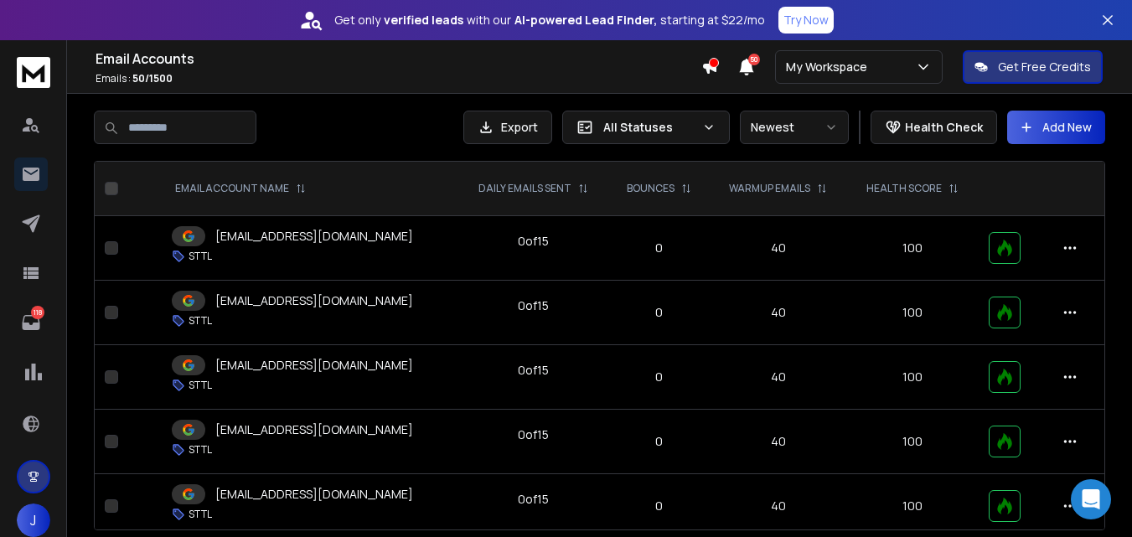
click at [1049, 131] on button "Add New" at bounding box center [1056, 128] width 98 height 34
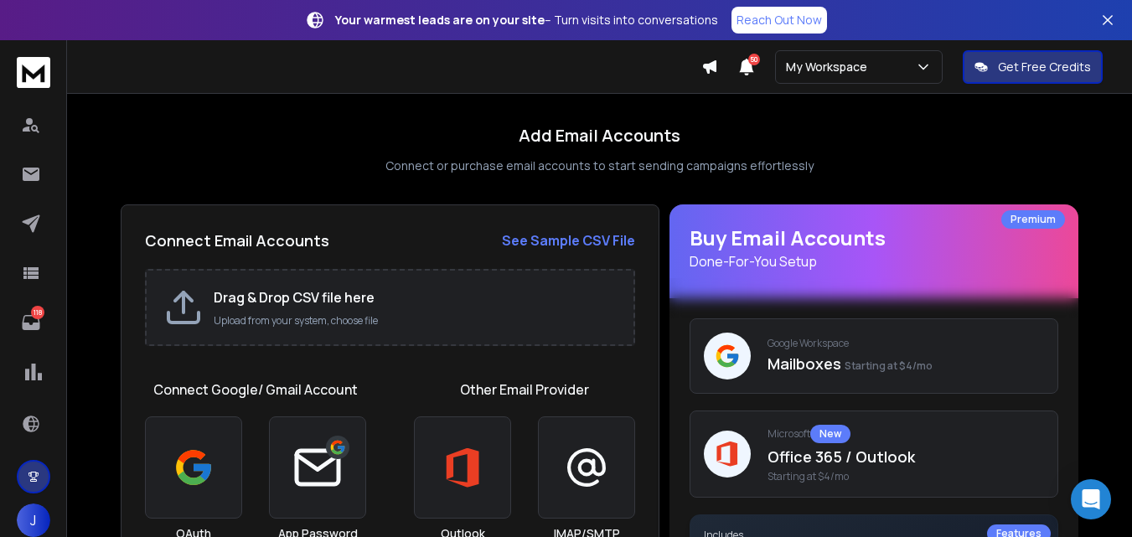
click at [203, 471] on icon at bounding box center [203, 472] width 18 height 17
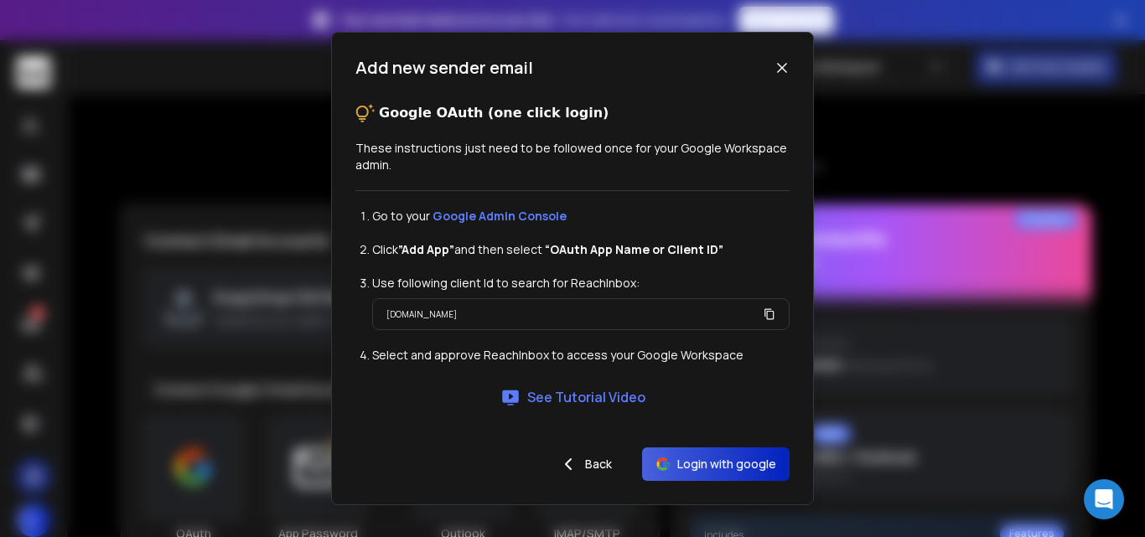
click at [696, 462] on button "Login with google" at bounding box center [715, 465] width 147 height 34
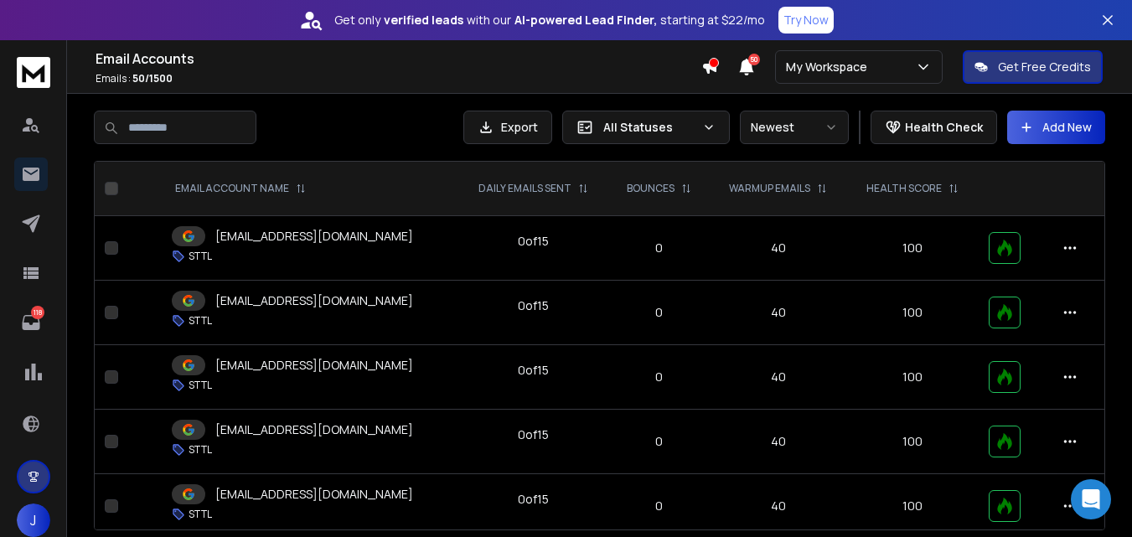
click at [1030, 132] on icon at bounding box center [1027, 128] width 12 height 12
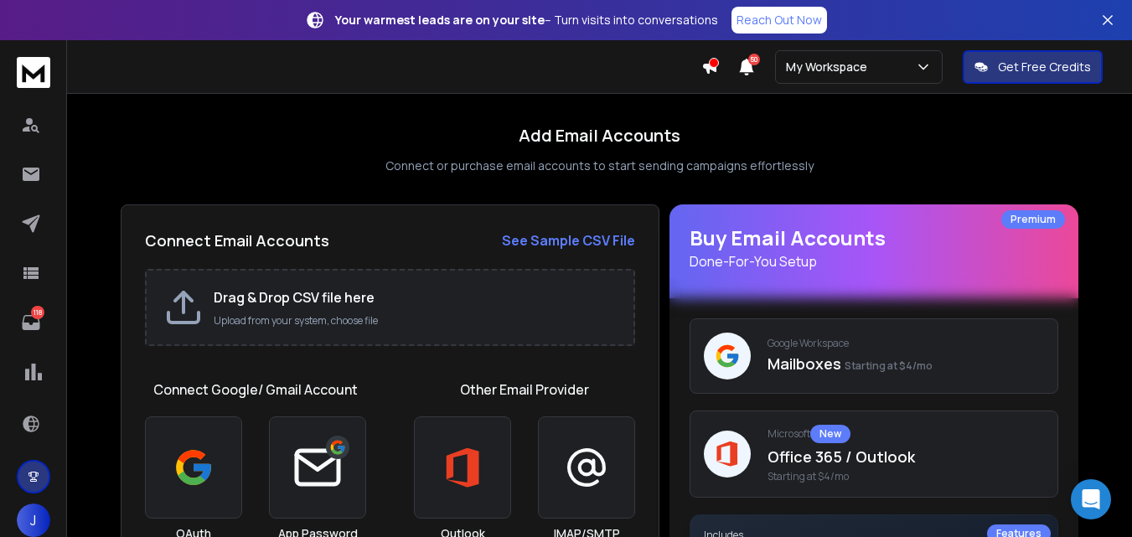
click at [273, 504] on div at bounding box center [317, 468] width 97 height 102
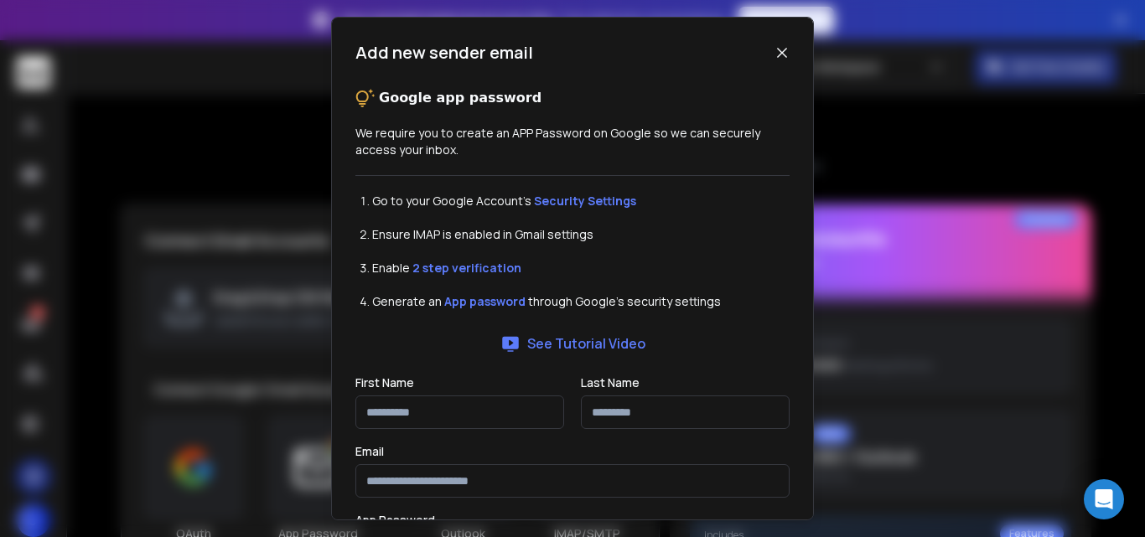
click at [782, 52] on icon at bounding box center [782, 53] width 10 height 10
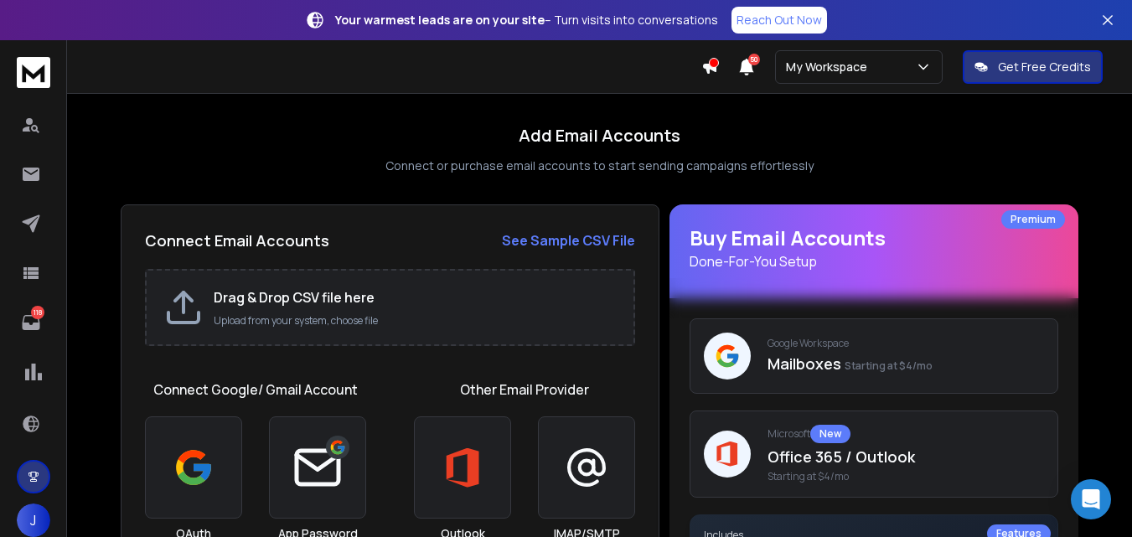
click at [206, 453] on icon at bounding box center [194, 467] width 42 height 50
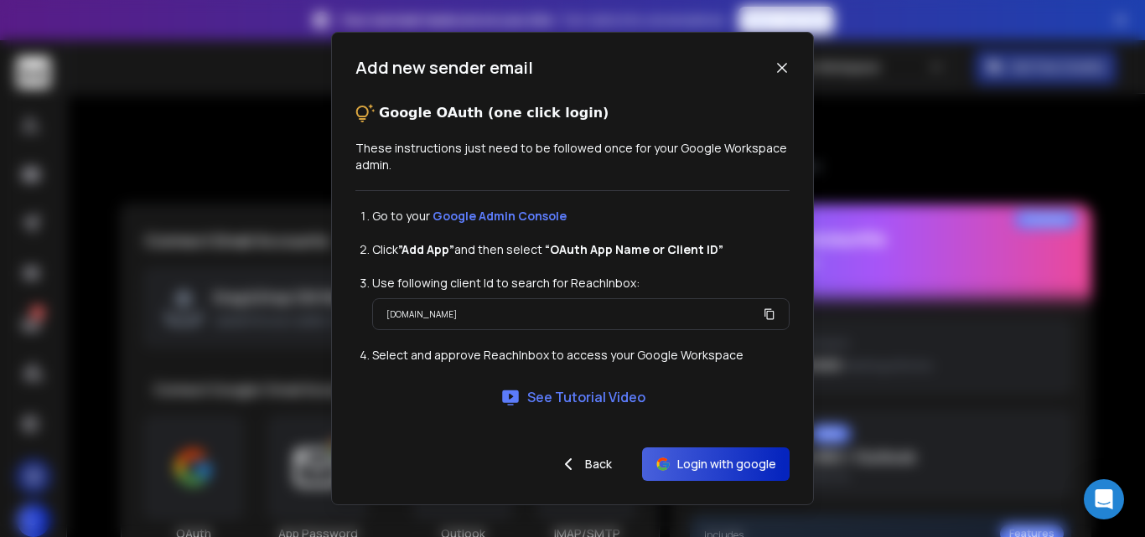
click at [728, 466] on button "Login with google" at bounding box center [715, 465] width 147 height 34
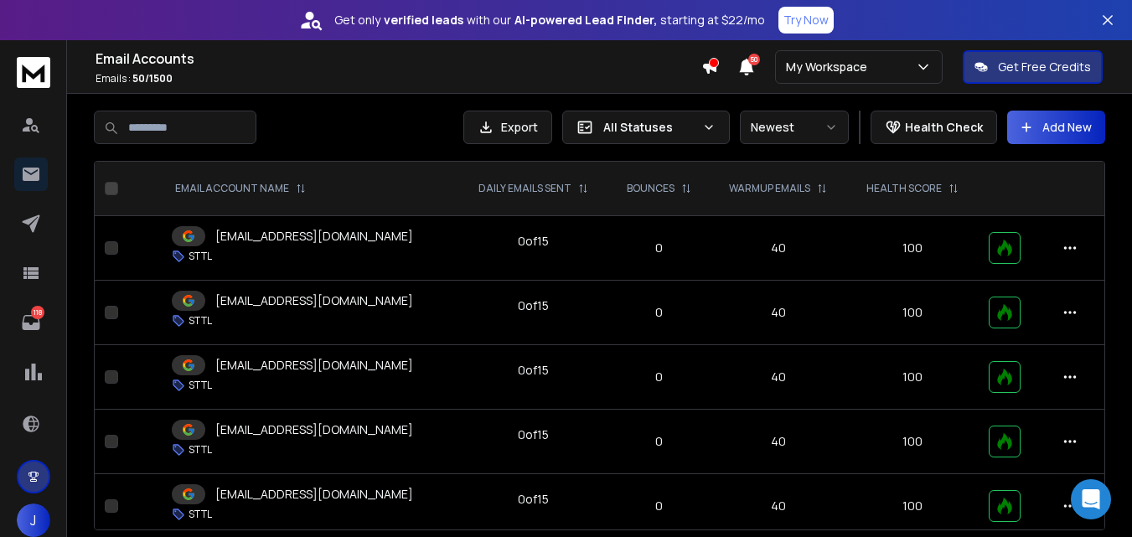
click at [1063, 131] on button "Add New" at bounding box center [1056, 128] width 98 height 34
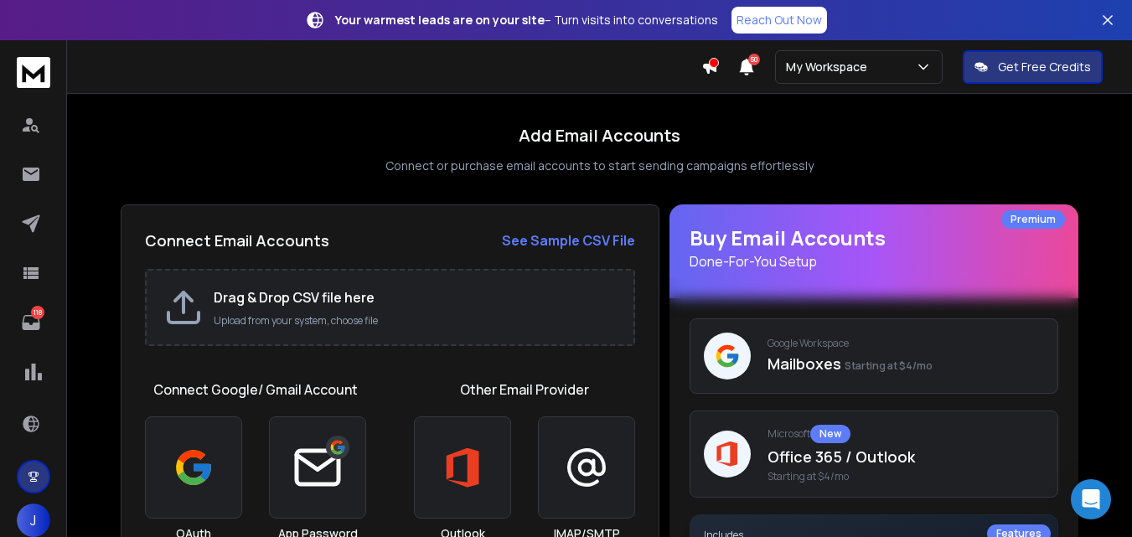
click at [192, 431] on div at bounding box center [193, 468] width 97 height 102
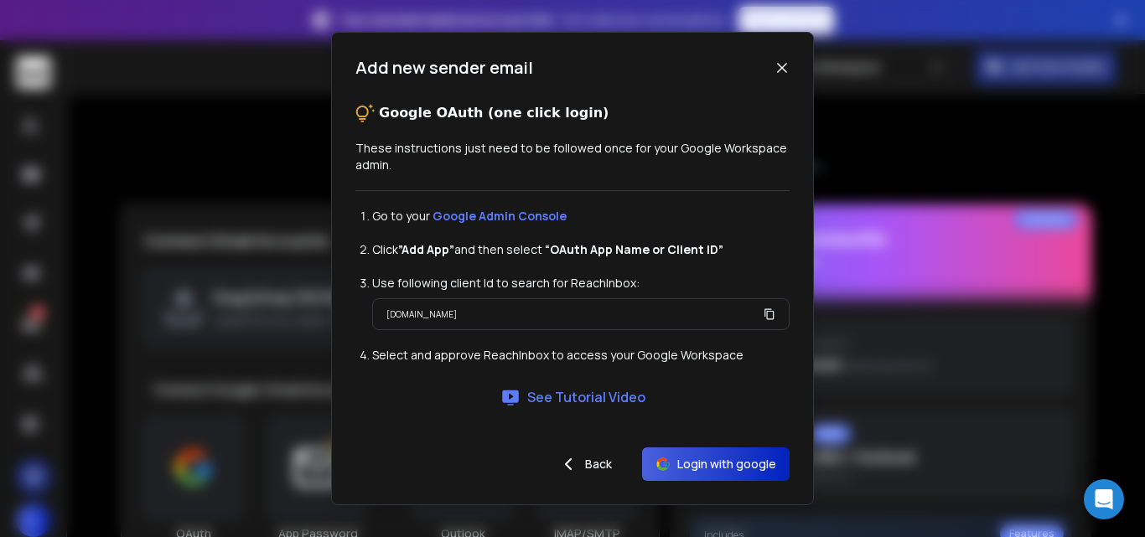
click at [702, 455] on button "Login with google" at bounding box center [715, 465] width 147 height 34
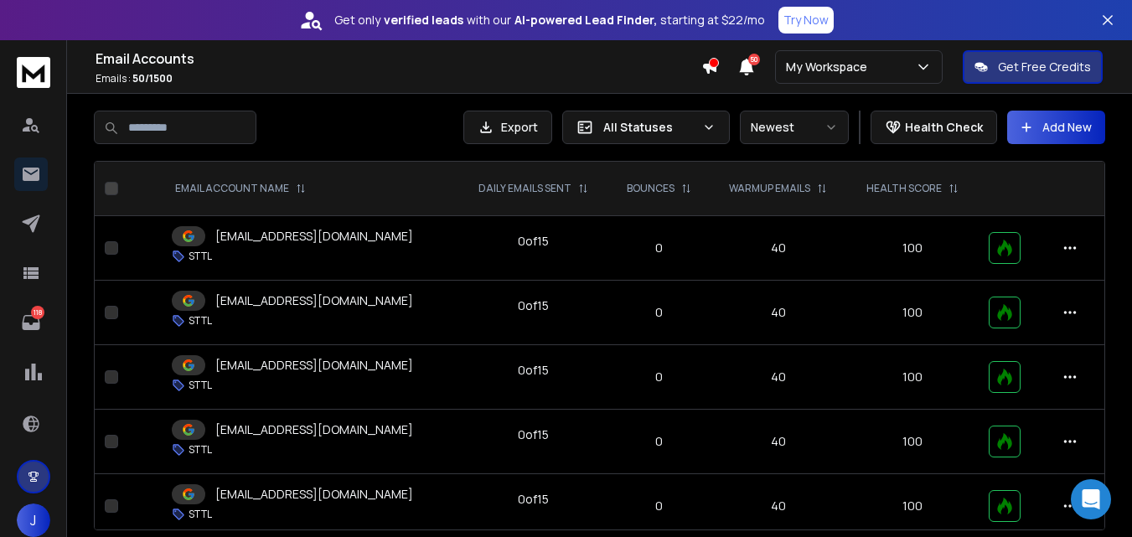
click at [1063, 124] on button "Add New" at bounding box center [1056, 128] width 98 height 34
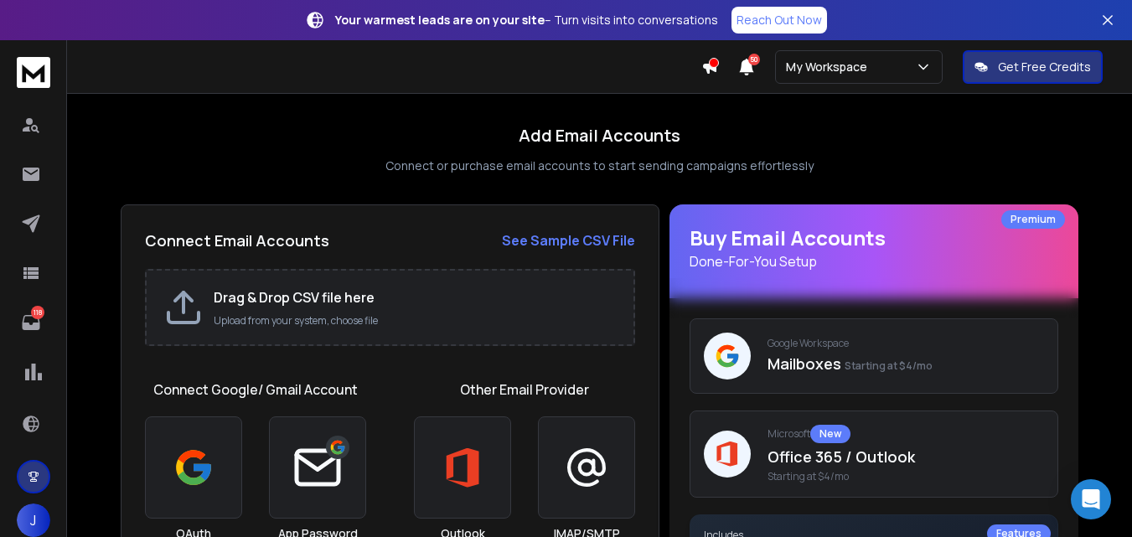
click at [153, 464] on div at bounding box center [193, 468] width 97 height 102
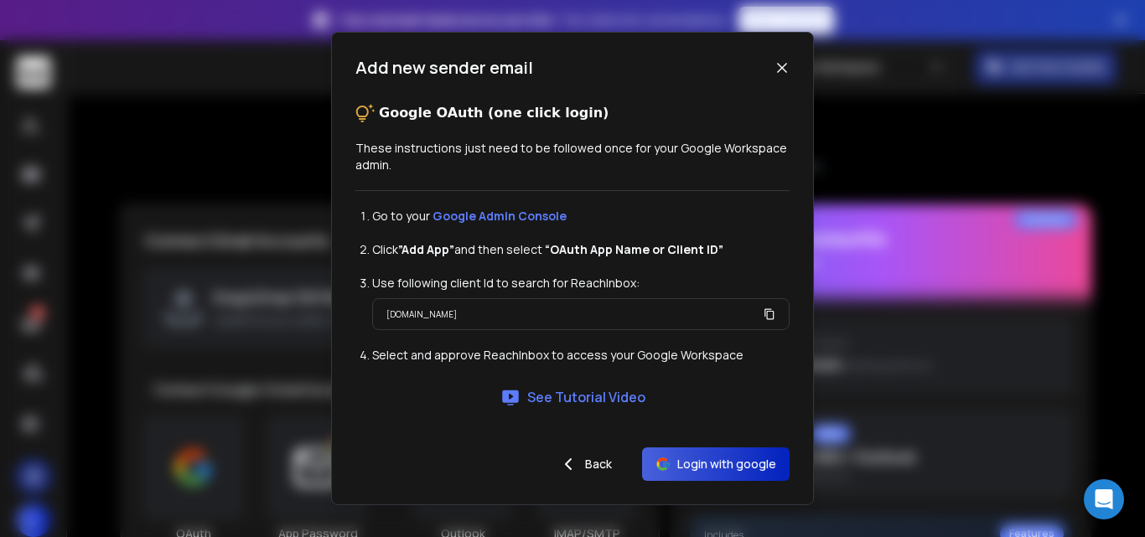
click at [692, 460] on button "Login with google" at bounding box center [715, 465] width 147 height 34
